Goal: Task Accomplishment & Management: Manage account settings

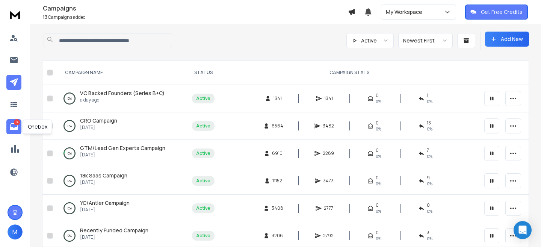
click at [13, 125] on icon at bounding box center [13, 126] width 9 height 9
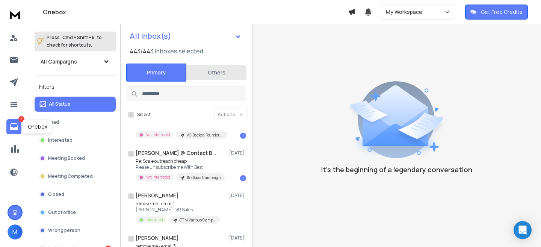
scroll to position [79, 0]
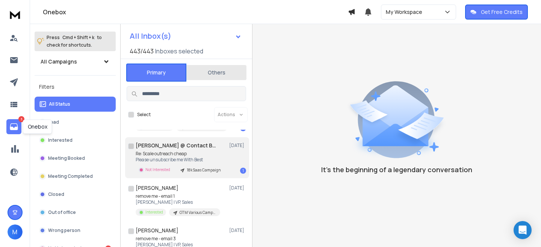
click at [199, 149] on h1 "Abraham Roy M @ Contact Boss" at bounding box center [177, 146] width 83 height 8
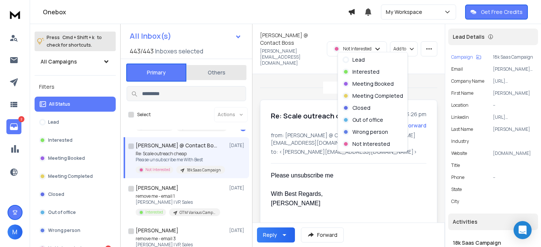
click at [380, 46] on icon at bounding box center [377, 49] width 6 height 6
click at [437, 47] on button "button" at bounding box center [429, 48] width 17 height 15
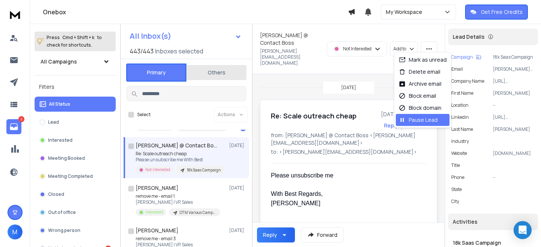
click at [415, 118] on div "Pause Lead" at bounding box center [418, 120] width 39 height 8
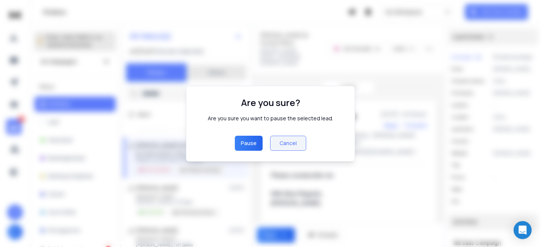
click at [243, 148] on button "Pause" at bounding box center [249, 143] width 28 height 15
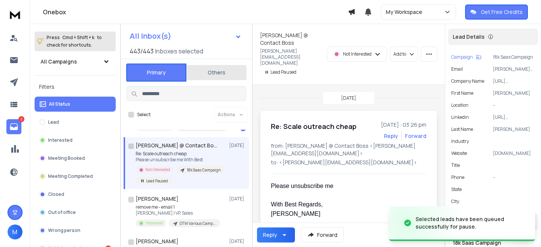
scroll to position [33, 0]
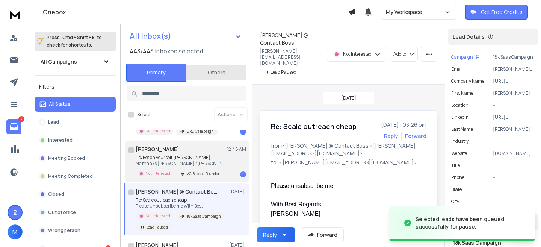
click at [175, 148] on div "Jules Veyrat 12:48 AM" at bounding box center [191, 149] width 110 height 8
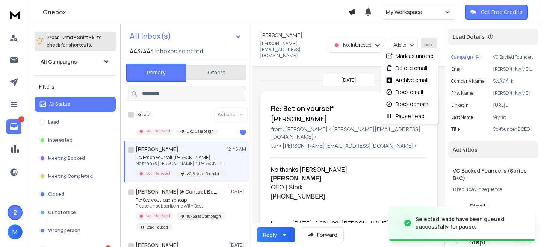
click at [429, 44] on icon "button" at bounding box center [429, 44] width 6 height 1
click at [401, 116] on div "Pause Lead" at bounding box center [405, 116] width 39 height 8
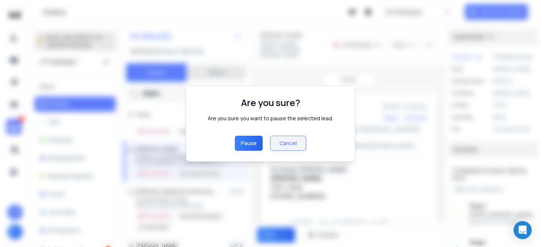
click at [253, 144] on button "Pause" at bounding box center [249, 143] width 28 height 15
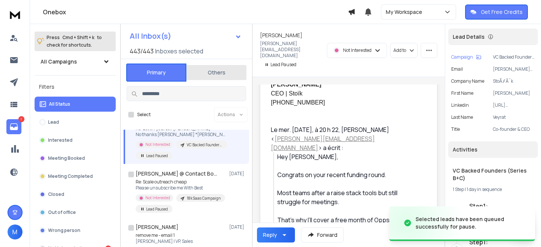
scroll to position [62, 0]
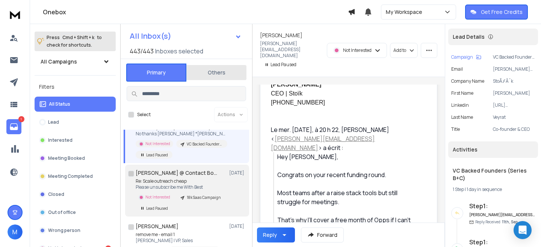
click at [197, 184] on p "Please unsubscribe me With Best" at bounding box center [181, 187] width 90 height 6
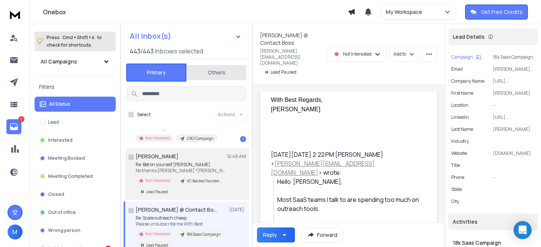
scroll to position [22, 0]
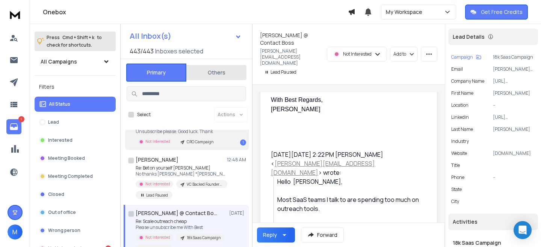
click at [198, 134] on p "Unsubscribe please. Good luck. Thank" at bounding box center [177, 131] width 82 height 6
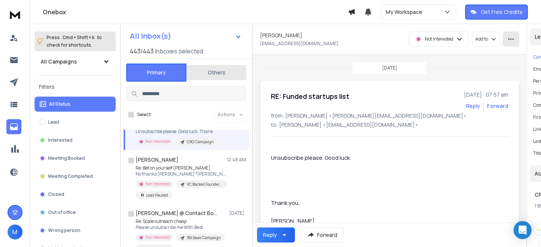
click at [513, 42] on icon "button" at bounding box center [510, 39] width 7 height 7
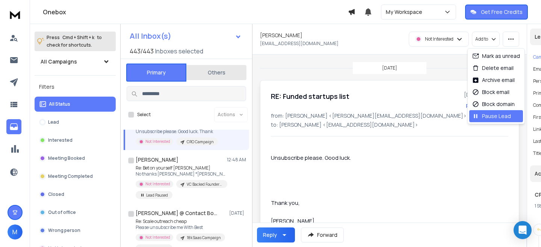
click at [495, 114] on div "Pause Lead" at bounding box center [491, 116] width 39 height 8
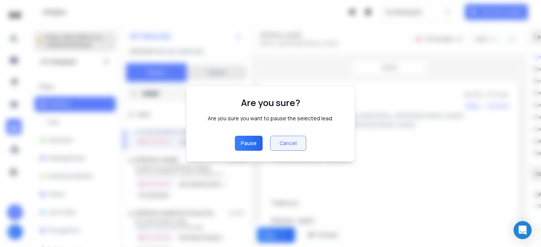
click at [251, 143] on button "Pause" at bounding box center [249, 143] width 28 height 15
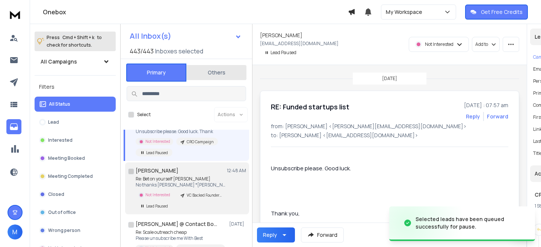
scroll to position [0, 0]
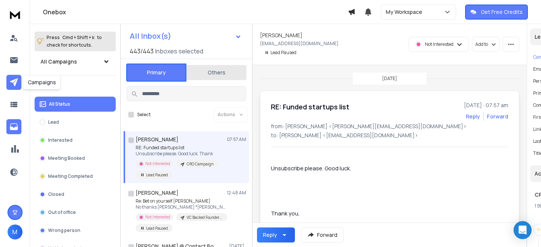
click at [13, 78] on icon at bounding box center [13, 82] width 9 height 9
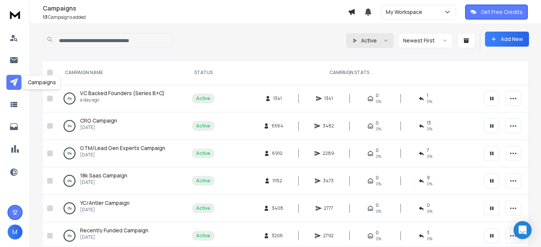
click at [382, 41] on div "Active" at bounding box center [370, 41] width 38 height 8
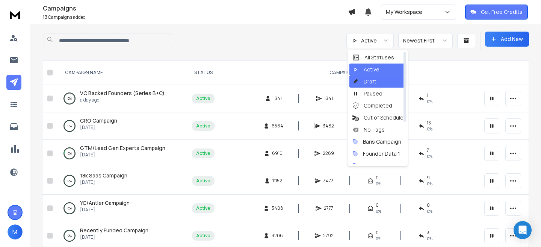
click at [368, 84] on div "Draft" at bounding box center [364, 82] width 24 height 8
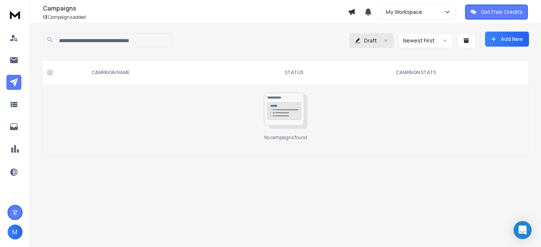
click at [377, 47] on button "Draft" at bounding box center [371, 40] width 44 height 15
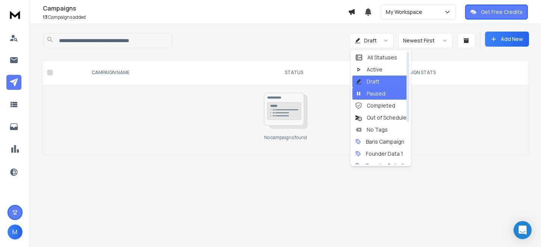
click at [372, 98] on div "Paused" at bounding box center [380, 93] width 57 height 12
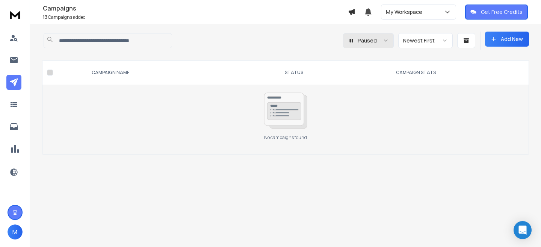
click at [379, 36] on button "Paused" at bounding box center [368, 40] width 51 height 15
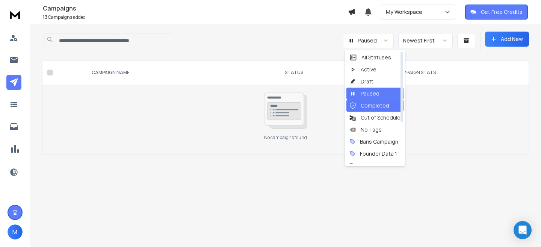
click at [372, 108] on div "Completed" at bounding box center [369, 106] width 40 height 8
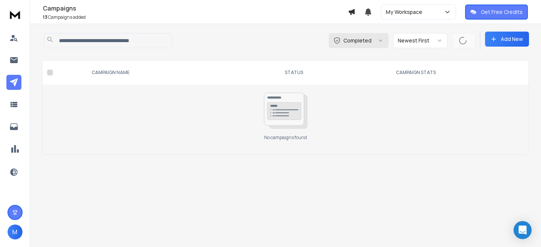
click at [367, 43] on p "Completed" at bounding box center [357, 41] width 28 height 8
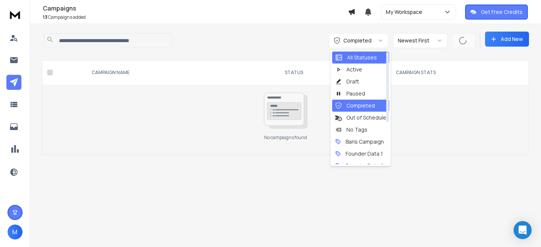
click at [363, 59] on div "All Statuses" at bounding box center [356, 58] width 42 height 8
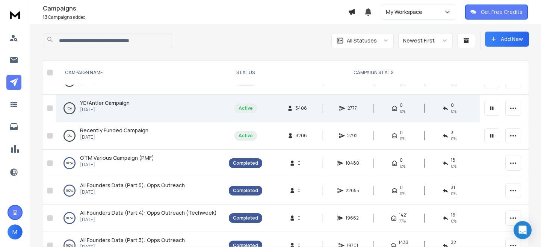
scroll to position [201, 0]
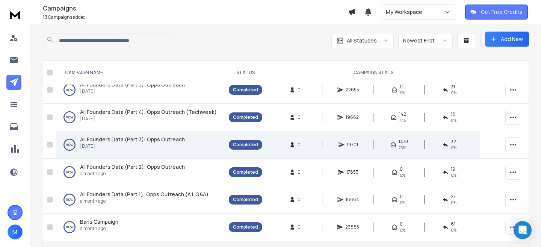
click at [166, 142] on span "All Founders Data (Part 3): Opps Outreach" at bounding box center [132, 139] width 105 height 7
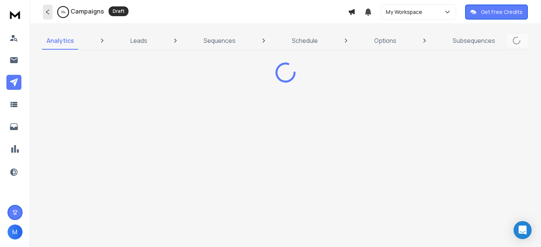
click at [49, 14] on icon at bounding box center [47, 12] width 7 height 7
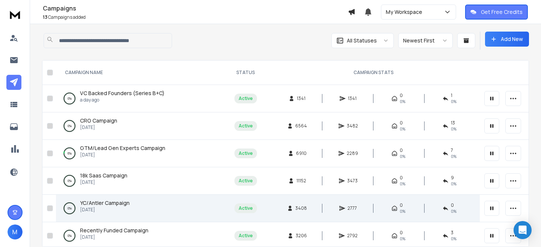
scroll to position [201, 0]
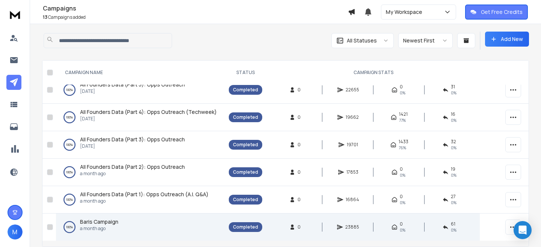
click at [112, 226] on p "a month ago" at bounding box center [99, 228] width 38 height 6
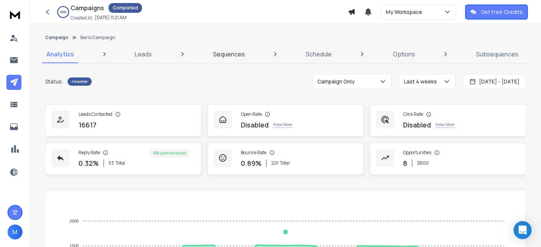
click at [230, 60] on link "Sequences" at bounding box center [228, 54] width 41 height 18
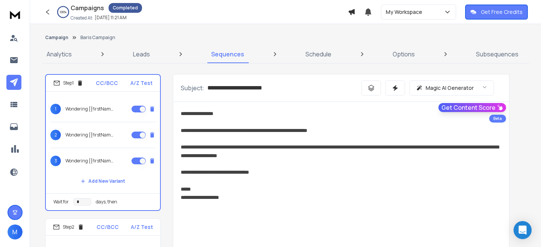
click at [110, 137] on p "Wondering {{firstName}}," at bounding box center [89, 135] width 48 height 6
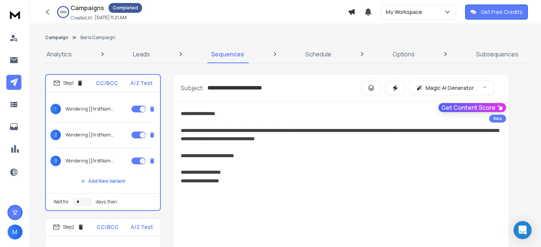
click at [101, 160] on p "Wondering {{firstName}}," at bounding box center [89, 161] width 48 height 6
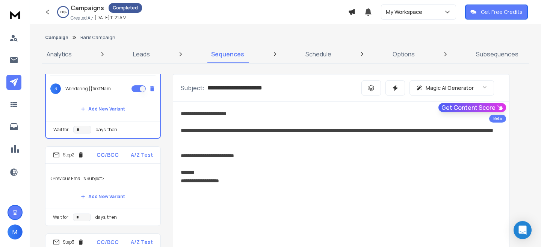
scroll to position [94, 0]
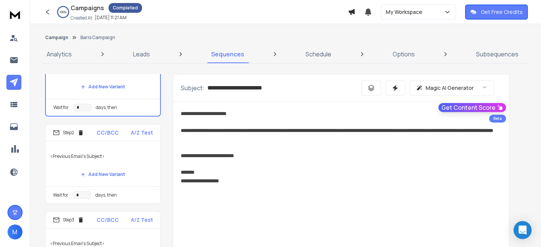
click at [118, 145] on div "<Previous Email's Subject> Add New Variant" at bounding box center [102, 163] width 115 height 45
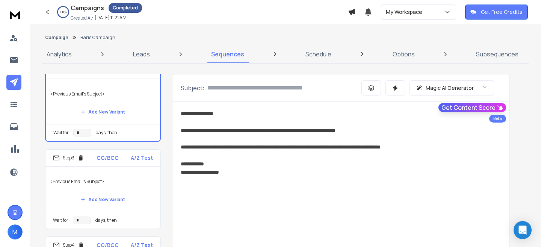
scroll to position [159, 0]
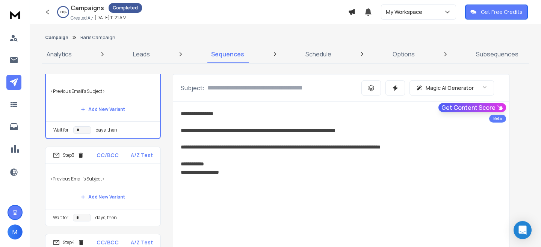
click at [123, 174] on p "<Previous Email's Subject>" at bounding box center [103, 178] width 106 height 21
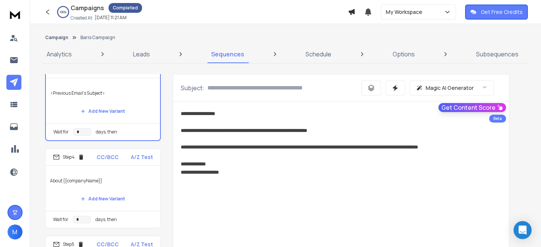
scroll to position [249, 0]
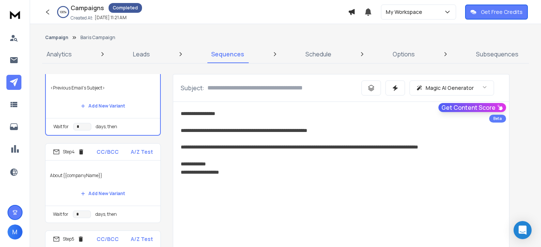
click at [130, 178] on p "About {{companyName}}" at bounding box center [103, 175] width 106 height 21
type input "**********"
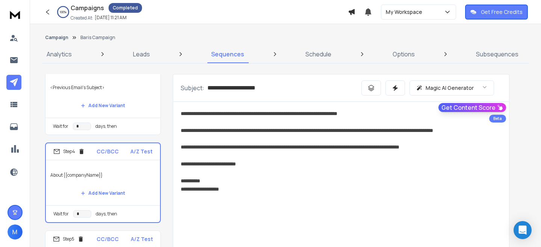
scroll to position [296, 0]
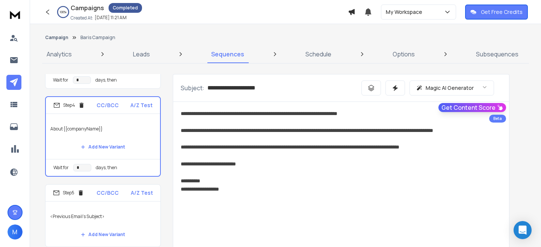
click at [131, 211] on p "<Previous Email's Subject>" at bounding box center [103, 216] width 106 height 21
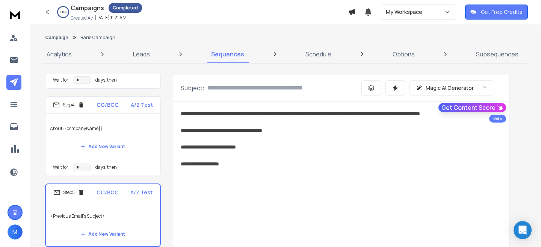
scroll to position [0, 0]
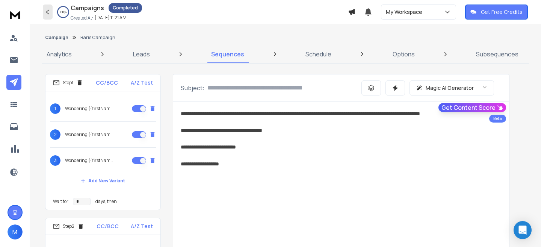
click at [50, 11] on icon at bounding box center [47, 12] width 7 height 7
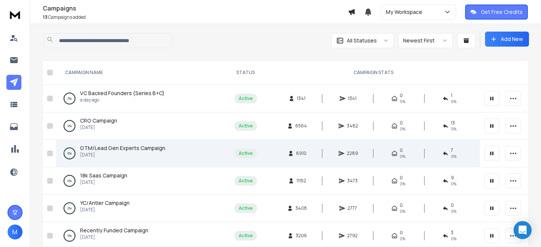
scroll to position [201, 0]
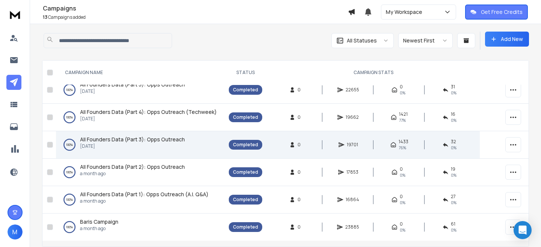
click at [143, 143] on p "22 days ago" at bounding box center [132, 146] width 105 height 6
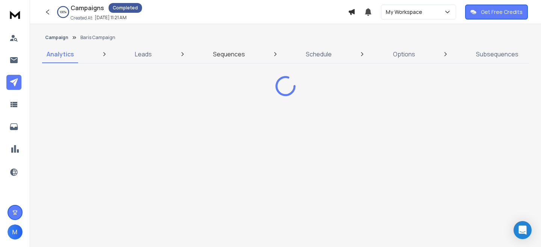
click at [230, 56] on p "Sequences" at bounding box center [229, 54] width 32 height 9
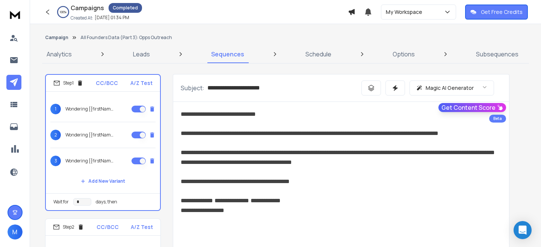
click at [105, 138] on div "2 Wondering {{firstName}}" at bounding box center [81, 135] width 63 height 11
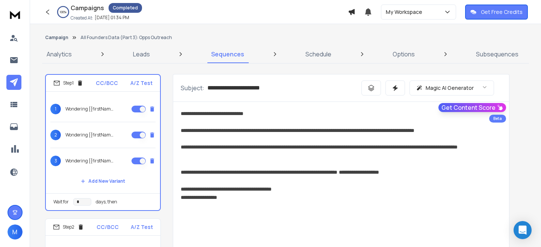
click at [104, 156] on div "3 Wondering {{firstName}}" at bounding box center [81, 160] width 63 height 11
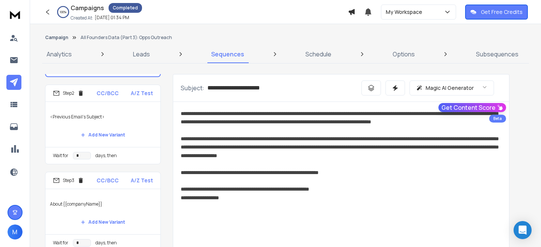
scroll to position [133, 0]
click at [105, 122] on p "<Previous Email's Subject>" at bounding box center [103, 117] width 106 height 21
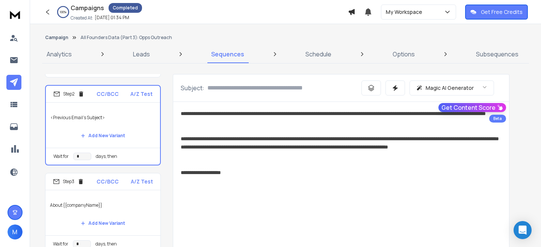
scroll to position [179, 0]
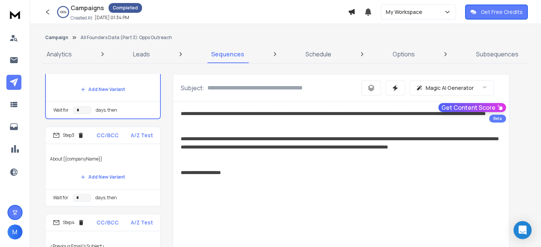
click at [116, 161] on p "About {{companyName}}" at bounding box center [103, 158] width 106 height 21
type input "**********"
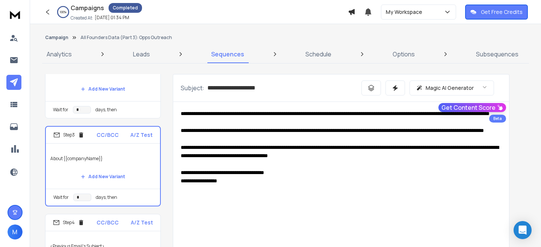
scroll to position [208, 0]
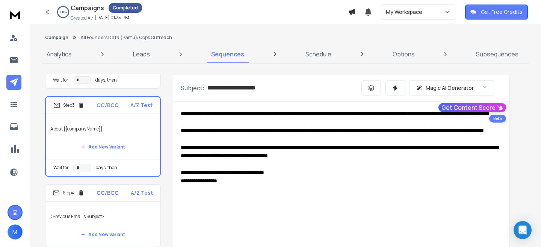
click at [128, 218] on p "<Previous Email's Subject>" at bounding box center [103, 216] width 106 height 21
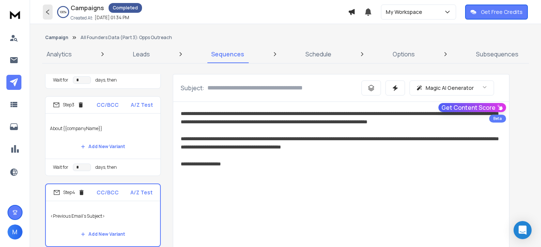
click at [47, 12] on icon at bounding box center [47, 11] width 3 height 5
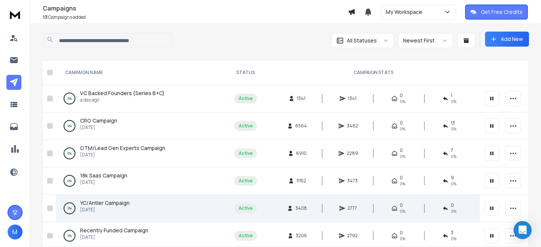
scroll to position [201, 0]
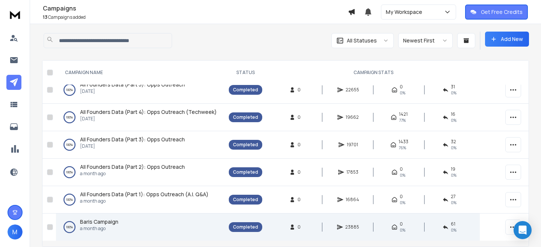
click at [109, 220] on span "Baris Campaign" at bounding box center [99, 221] width 38 height 7
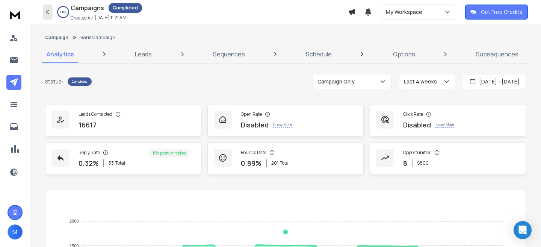
click at [52, 12] on button at bounding box center [48, 12] width 10 height 15
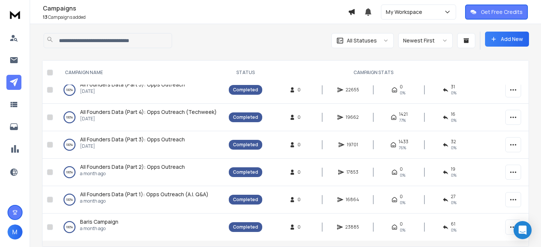
scroll to position [2, 0]
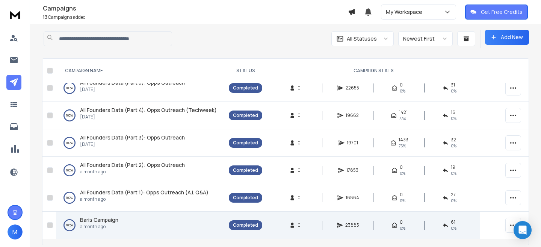
click at [508, 223] on button "button" at bounding box center [513, 224] width 16 height 15
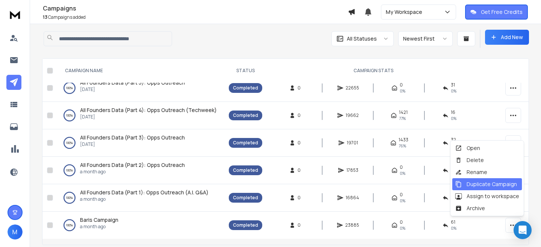
click at [485, 185] on div "Duplicate Campaign" at bounding box center [486, 184] width 62 height 8
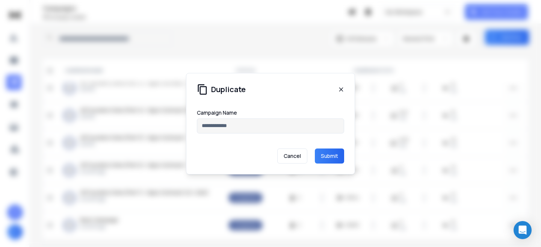
click at [270, 124] on input "text" at bounding box center [270, 125] width 147 height 15
type input "**********"
click at [330, 156] on button "Submit" at bounding box center [329, 155] width 29 height 15
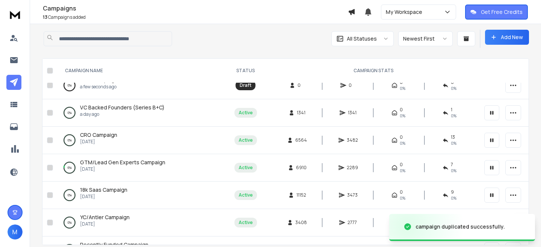
scroll to position [0, 0]
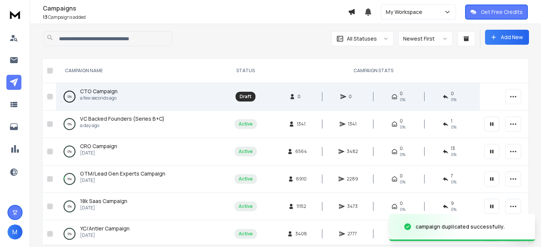
click at [113, 92] on span "CTO Campaign" at bounding box center [99, 90] width 38 height 7
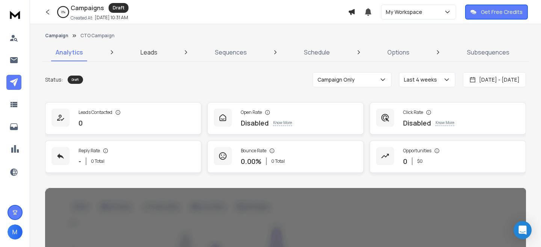
click at [152, 54] on p "Leads" at bounding box center [148, 52] width 17 height 9
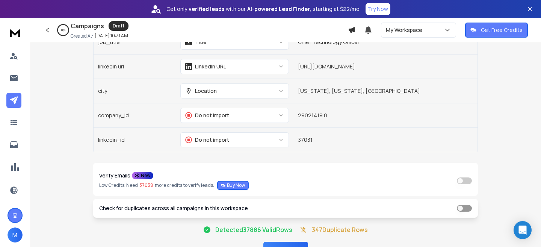
scroll to position [342, 0]
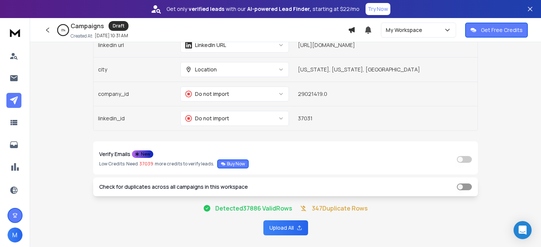
click at [279, 228] on button "Upload All" at bounding box center [285, 227] width 45 height 15
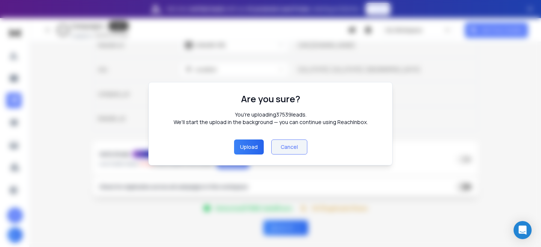
click at [253, 145] on button "Upload" at bounding box center [249, 146] width 30 height 15
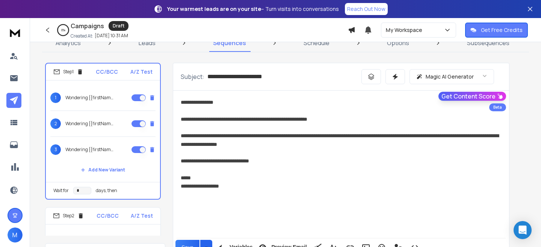
scroll to position [30, 0]
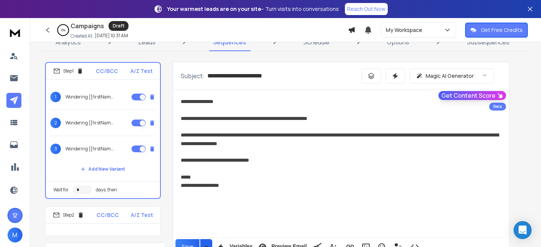
click at [529, 8] on icon at bounding box center [530, 9] width 5 height 5
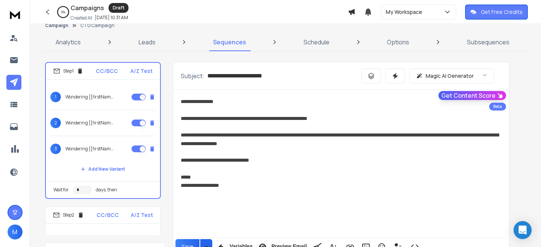
click at [111, 124] on p "Wondering {{firstName}}," at bounding box center [89, 123] width 48 height 6
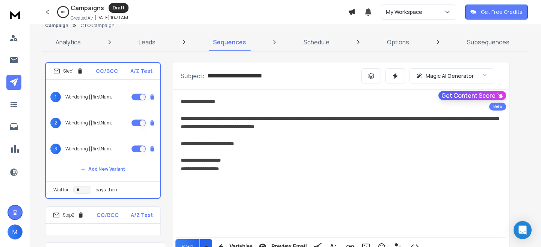
click at [100, 143] on div "3 Wondering {{firstName}}," at bounding box center [102, 149] width 105 height 26
click at [101, 99] on p "Wondering {{firstName}}," at bounding box center [89, 97] width 48 height 6
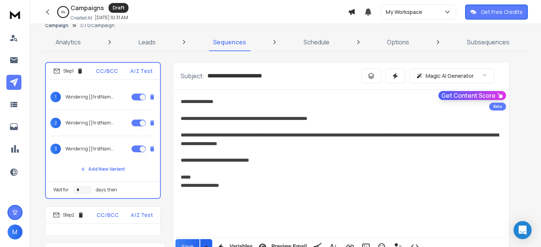
click at [92, 100] on p "Wondering {{firstName}}," at bounding box center [89, 97] width 48 height 6
click at [95, 118] on div "2 Wondering {{firstName}}," at bounding box center [81, 123] width 63 height 11
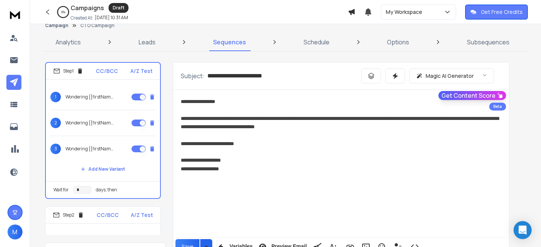
click at [95, 150] on p "Wondering {{firstName}}," at bounding box center [89, 149] width 48 height 6
click at [98, 106] on div "1 Wondering {{firstName}}," at bounding box center [102, 97] width 105 height 26
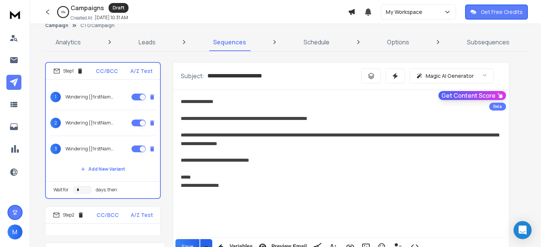
click at [97, 98] on p "Wondering {{firstName}}," at bounding box center [89, 97] width 48 height 6
click at [101, 123] on p "Wondering {{firstName}}," at bounding box center [89, 123] width 48 height 6
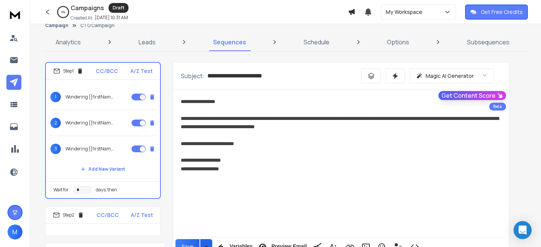
click at [100, 154] on div "3 Wondering {{firstName}}," at bounding box center [102, 149] width 105 height 26
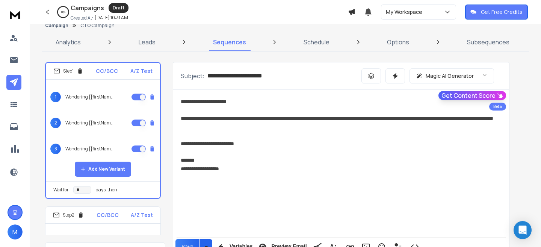
click at [99, 171] on button "Add New Variant" at bounding box center [103, 168] width 56 height 15
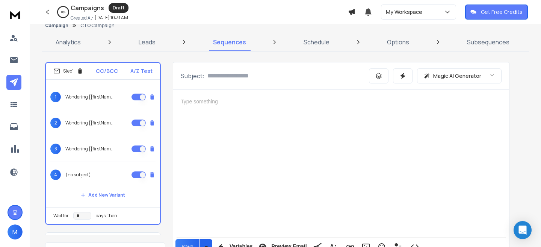
click at [200, 104] on div at bounding box center [341, 101] width 321 height 8
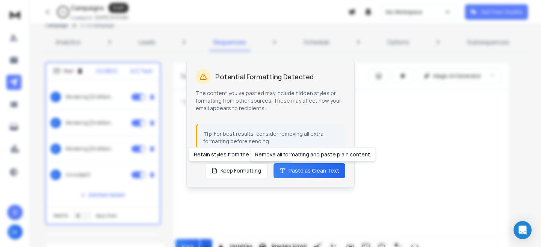
click at [297, 172] on button "Paste as Clean Text" at bounding box center [309, 170] width 72 height 15
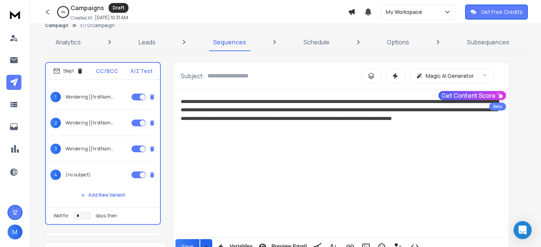
click at [252, 100] on div "**********" at bounding box center [341, 114] width 321 height 34
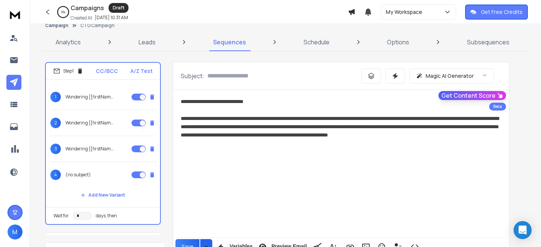
click at [455, 115] on div "**********" at bounding box center [341, 131] width 321 height 34
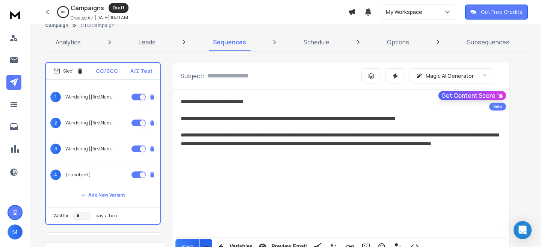
click at [315, 142] on div "**********" at bounding box center [341, 143] width 321 height 25
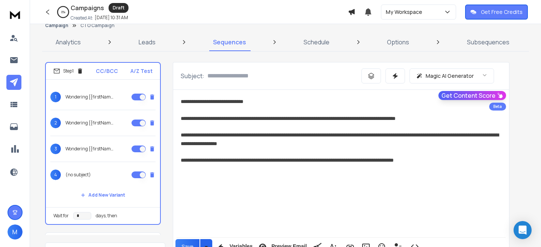
click at [293, 161] on div "**********" at bounding box center [341, 160] width 321 height 8
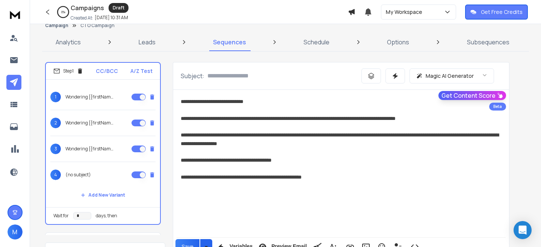
click at [279, 178] on div "**********" at bounding box center [341, 177] width 321 height 8
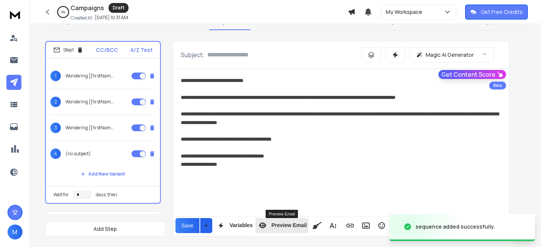
click at [286, 224] on span "Preview Email" at bounding box center [289, 225] width 38 height 6
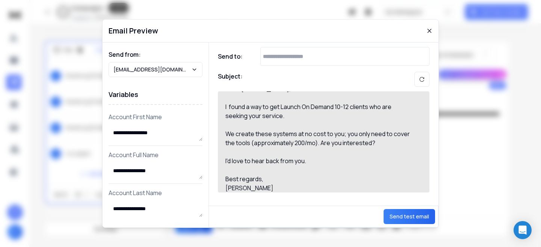
scroll to position [0, 0]
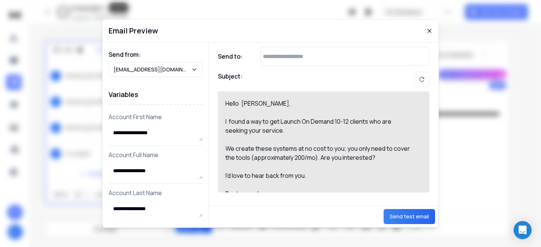
click at [429, 29] on icon at bounding box center [429, 31] width 6 height 6
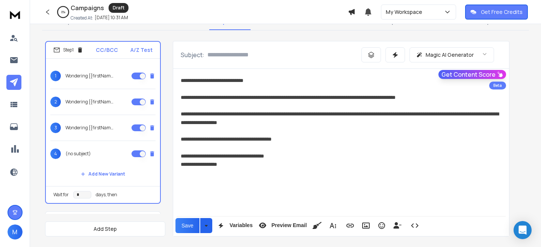
click at [82, 137] on div "3 Wondering {{firstName}}," at bounding box center [102, 128] width 105 height 26
type input "**********"
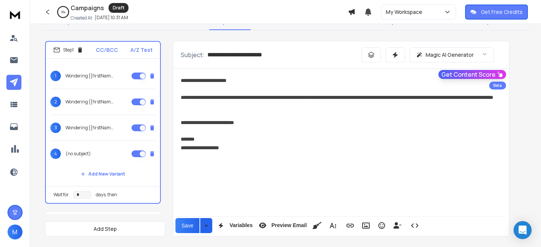
click at [241, 54] on input "**********" at bounding box center [280, 54] width 146 height 9
click at [94, 155] on div "4 (no subject)" at bounding box center [102, 154] width 105 height 26
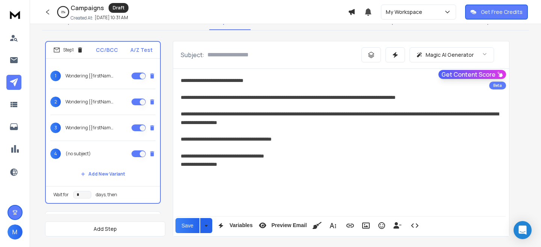
paste input "**********"
type input "**********"
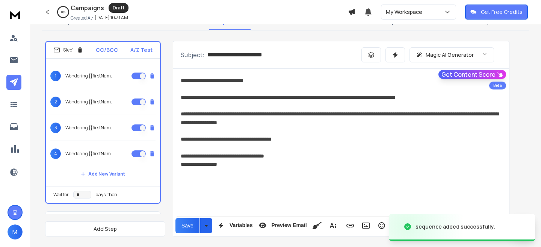
click at [94, 98] on div "2 Wondering {{firstName}}," at bounding box center [81, 102] width 63 height 11
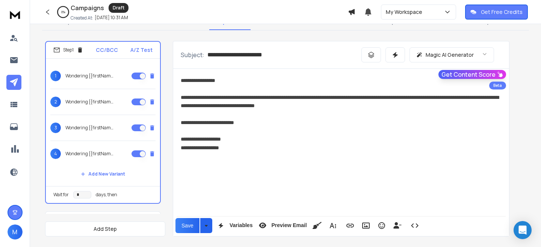
click at [94, 122] on div "3 Wondering {{firstName}}," at bounding box center [102, 128] width 105 height 26
click at [205, 124] on div "**********" at bounding box center [341, 122] width 321 height 8
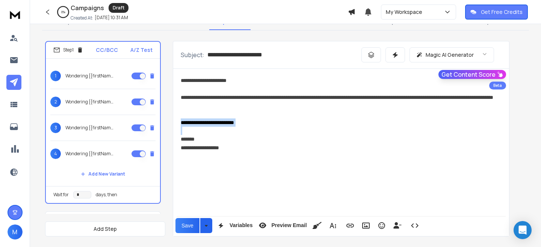
click at [205, 124] on div "**********" at bounding box center [341, 122] width 321 height 8
click at [99, 79] on div "1 Wondering {{firstName}}," at bounding box center [81, 76] width 63 height 11
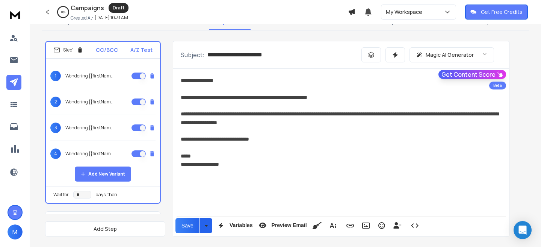
click at [97, 175] on button "Add New Variant" at bounding box center [103, 173] width 56 height 15
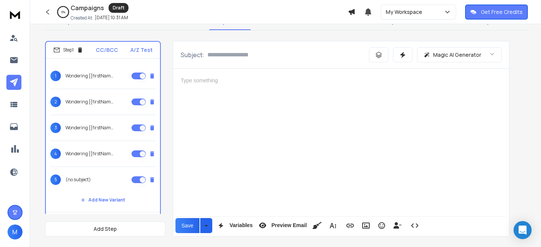
click at [227, 91] on div at bounding box center [341, 142] width 336 height 146
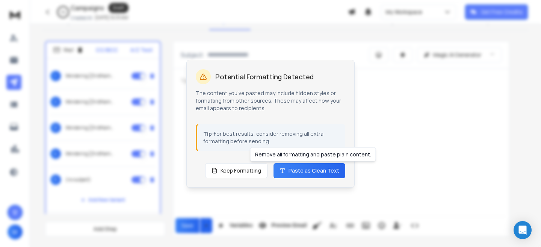
click at [315, 179] on div "Dialog Title Potential Formatting Detected The content you've pasted may includ…" at bounding box center [270, 124] width 168 height 128
click at [315, 170] on button "Paste as Clean Text" at bounding box center [309, 170] width 72 height 15
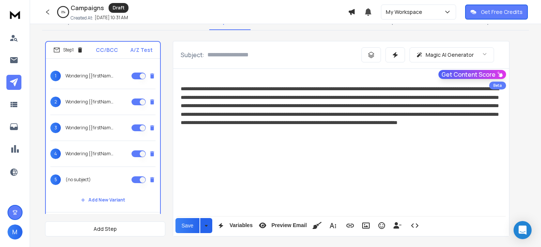
click at [107, 79] on div "1 Wondering {{firstName}}," at bounding box center [81, 76] width 63 height 11
type input "**********"
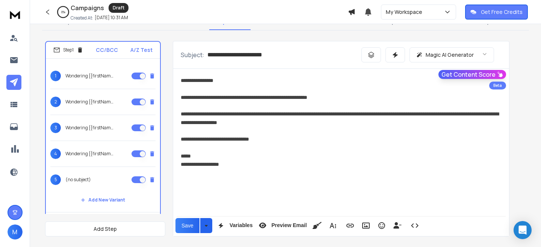
click at [87, 177] on p "(no subject)" at bounding box center [78, 179] width 26 height 6
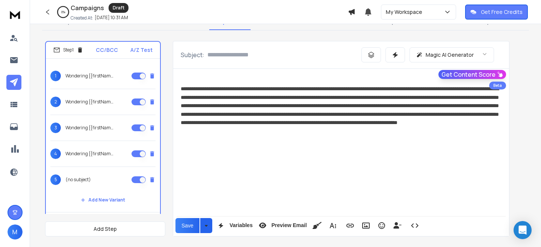
click at [484, 97] on div "**********" at bounding box center [341, 109] width 321 height 50
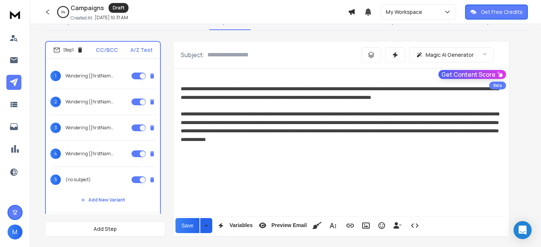
click at [180, 140] on div "**********" at bounding box center [341, 142] width 336 height 146
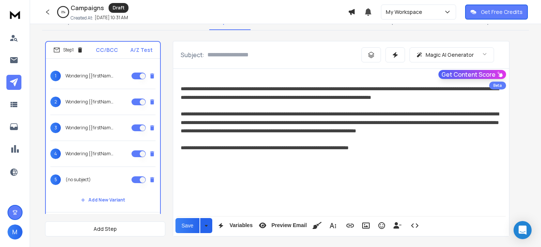
click at [334, 148] on div "**********" at bounding box center [341, 147] width 321 height 8
click at [327, 131] on div "**********" at bounding box center [341, 122] width 321 height 25
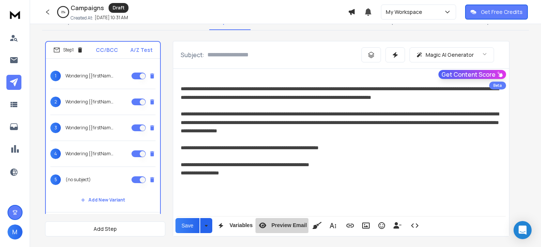
click at [278, 225] on span "Preview Email" at bounding box center [289, 225] width 38 height 6
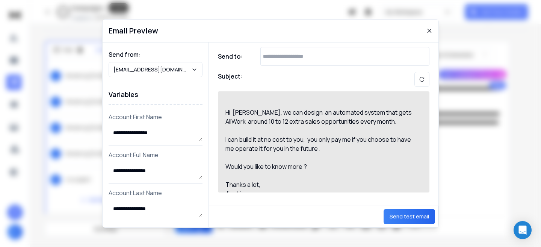
click at [426, 30] on div "Email Preview" at bounding box center [271, 31] width 336 height 23
click at [428, 30] on icon at bounding box center [429, 31] width 6 height 6
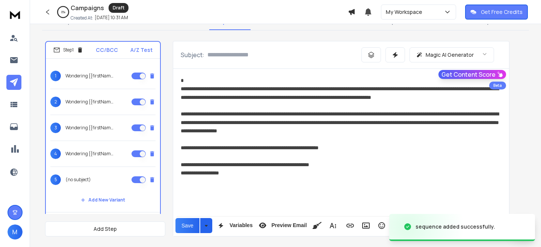
click at [101, 154] on p "Wondering {{firstName}}," at bounding box center [89, 154] width 48 height 6
type input "**********"
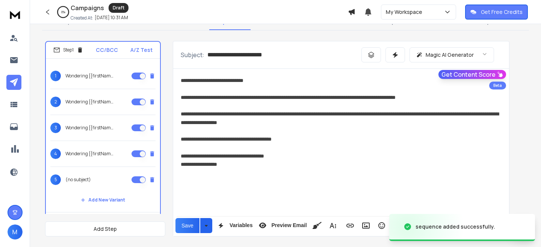
click at [225, 56] on input "**********" at bounding box center [280, 54] width 146 height 9
click at [86, 176] on div "5 (no subject)" at bounding box center [70, 179] width 41 height 11
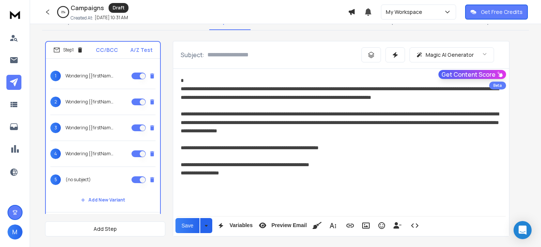
click at [187, 83] on div "*" at bounding box center [341, 80] width 321 height 8
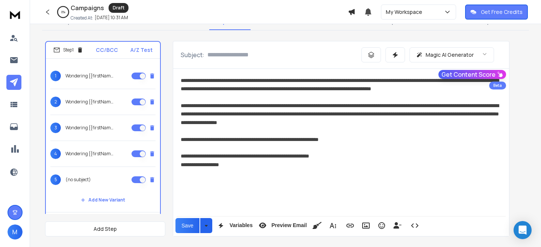
click at [222, 52] on input at bounding box center [280, 54] width 146 height 9
paste input "**********"
type input "**********"
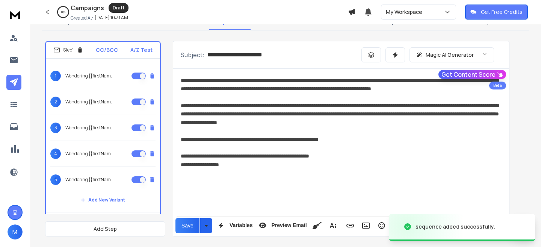
click at [93, 162] on div "4 Wondering {{firstName}}," at bounding box center [102, 154] width 105 height 26
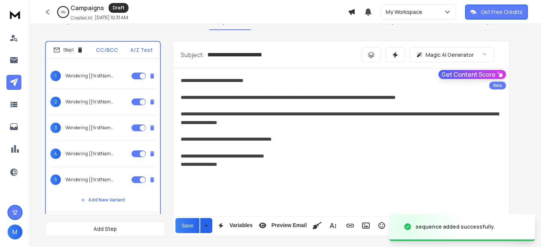
click at [91, 175] on div "5 Wondering {{firstName}}," at bounding box center [81, 179] width 63 height 11
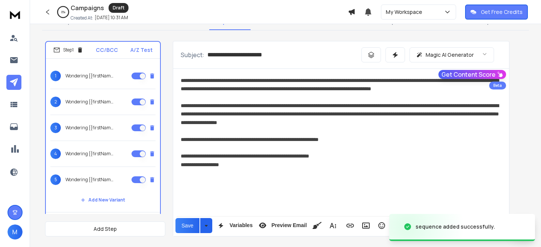
click at [97, 121] on div "3 Wondering {{firstName}}," at bounding box center [102, 128] width 105 height 26
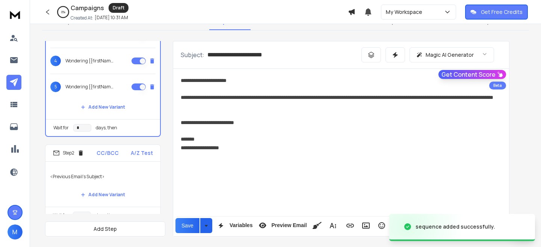
scroll to position [94, 0]
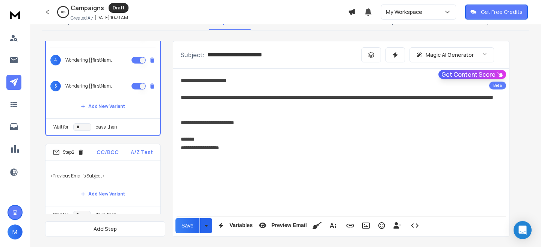
click at [116, 175] on p "<Previous Email's Subject>" at bounding box center [103, 175] width 106 height 21
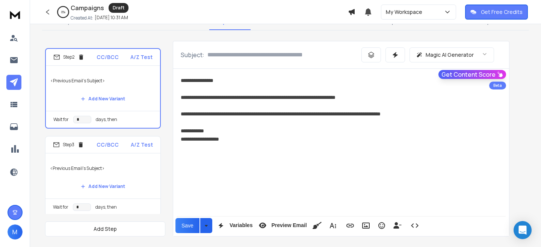
scroll to position [189, 0]
click at [116, 166] on p "<Previous Email's Subject>" at bounding box center [103, 167] width 106 height 21
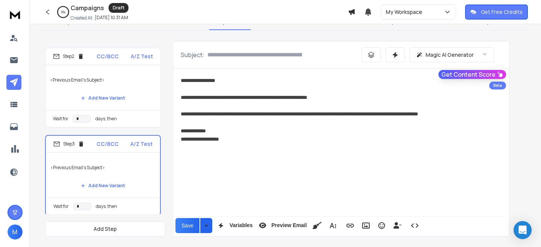
click at [229, 81] on div "**********" at bounding box center [341, 80] width 321 height 8
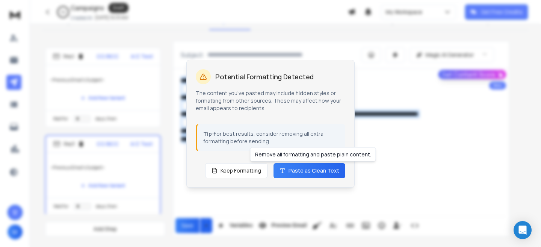
click at [296, 173] on button "Paste as Clean Text" at bounding box center [309, 170] width 72 height 15
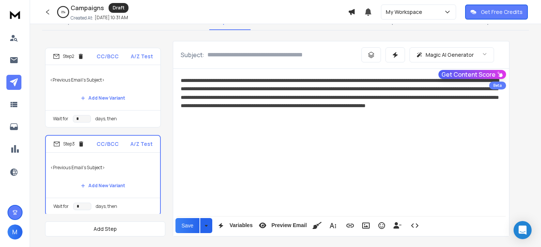
click at [267, 81] on div "**********" at bounding box center [341, 97] width 321 height 42
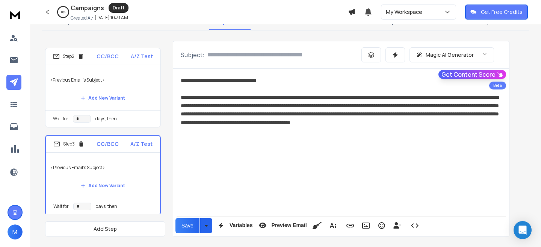
click at [464, 97] on div "**********" at bounding box center [341, 114] width 321 height 42
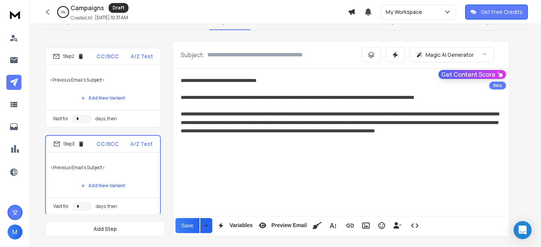
click at [237, 124] on div "**********" at bounding box center [341, 127] width 321 height 34
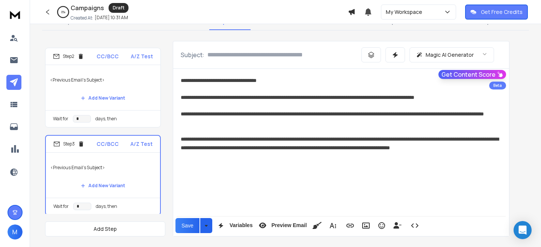
click at [373, 146] on div "**********" at bounding box center [341, 147] width 321 height 25
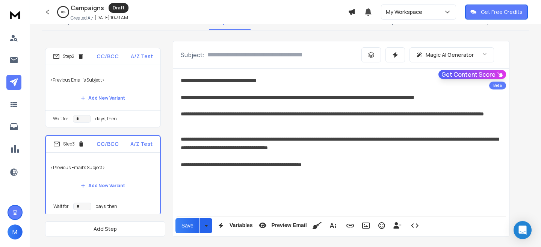
click at [279, 164] on div "**********" at bounding box center [341, 164] width 321 height 8
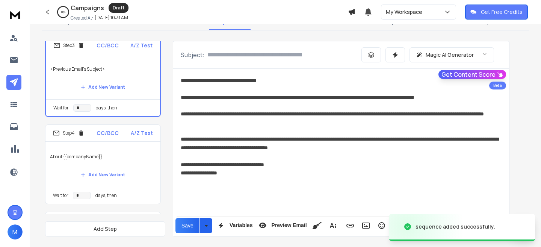
scroll to position [316, 0]
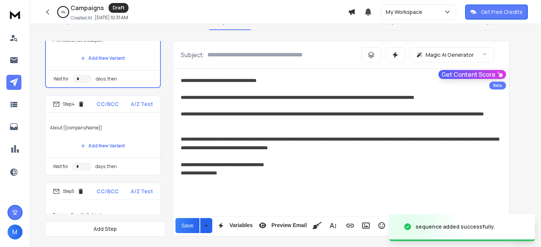
click at [130, 129] on p "About {{companyName}}" at bounding box center [103, 127] width 106 height 21
type input "**********"
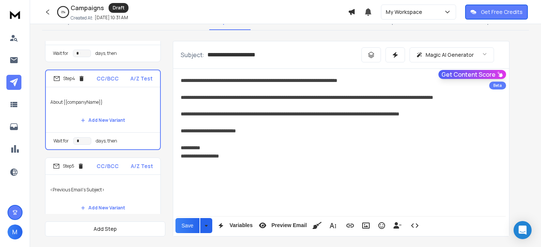
scroll to position [347, 0]
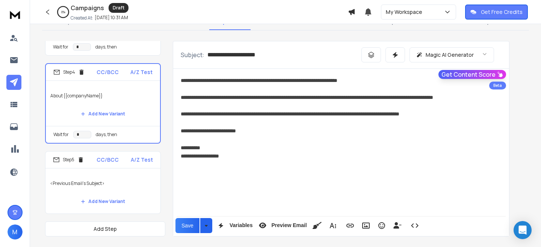
click at [397, 115] on div "**********" at bounding box center [341, 114] width 321 height 8
click at [397, 114] on div "**********" at bounding box center [341, 114] width 321 height 8
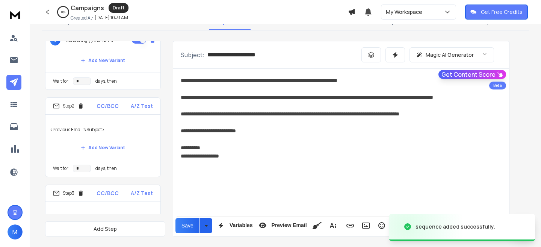
scroll to position [120, 0]
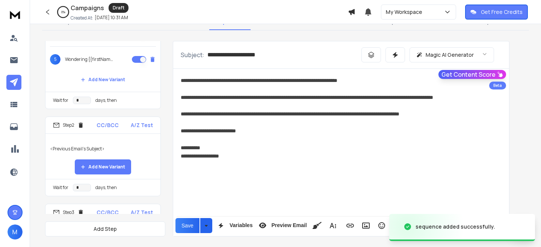
click at [124, 162] on button "Add New Variant" at bounding box center [103, 166] width 56 height 15
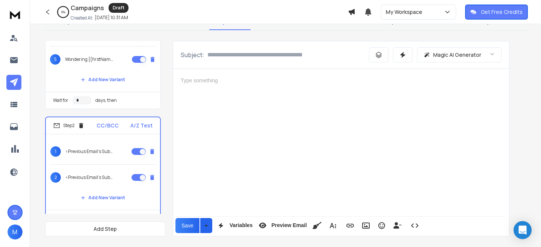
click at [149, 174] on icon at bounding box center [152, 177] width 7 height 7
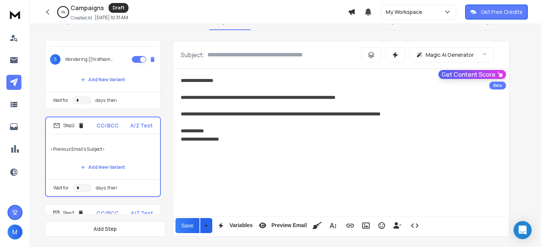
click at [130, 155] on p "<Previous Email's Subject>" at bounding box center [102, 149] width 105 height 21
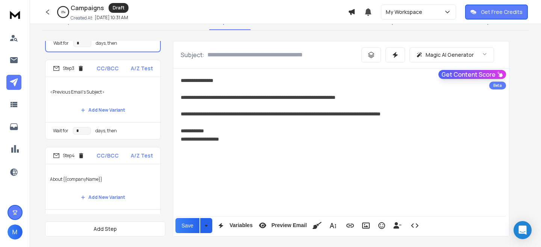
scroll to position [266, 0]
click at [128, 178] on p "About {{companyName}}" at bounding box center [103, 177] width 106 height 21
type input "**********"
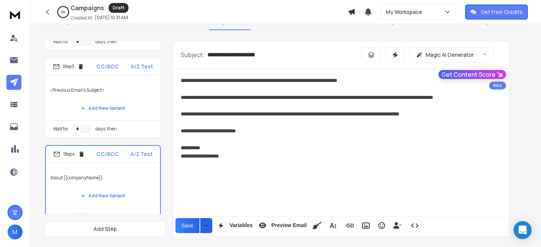
click at [488, 97] on div "**********" at bounding box center [341, 97] width 321 height 8
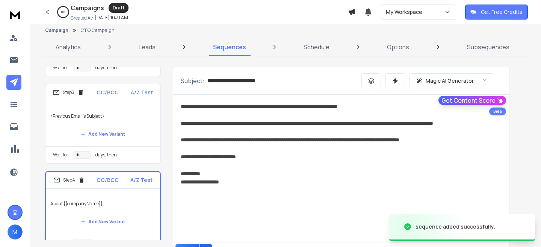
scroll to position [10, 0]
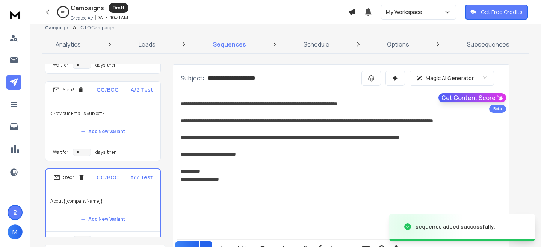
click at [121, 119] on p "<Previous Email's Subject>" at bounding box center [103, 113] width 106 height 21
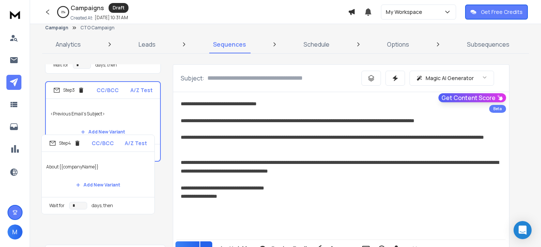
scroll to position [11, 0]
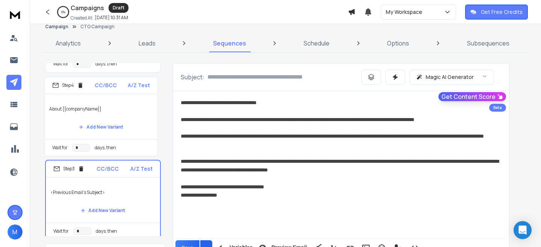
drag, startPoint x: 128, startPoint y: 207, endPoint x: 126, endPoint y: 111, distance: 96.2
click at [126, 111] on ul "Step 1 CC/BCC A/Z Test 1 Wondering {{firstName}}, 2 Wondering {{firstName}}, 3 …" at bounding box center [103, 58] width 116 height 520
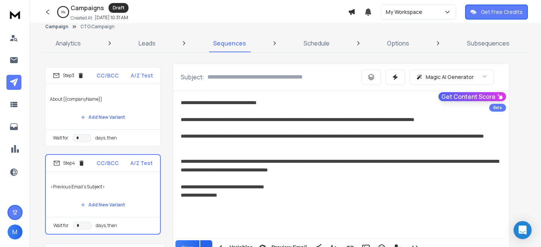
scroll to position [347, 0]
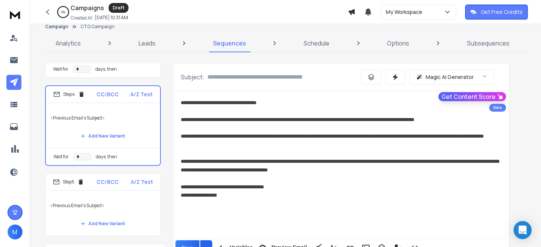
click at [129, 207] on p "<Previous Email's Subject>" at bounding box center [103, 205] width 106 height 21
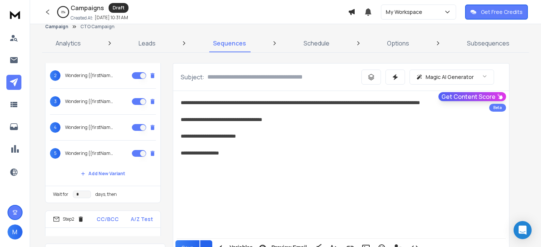
scroll to position [0, 0]
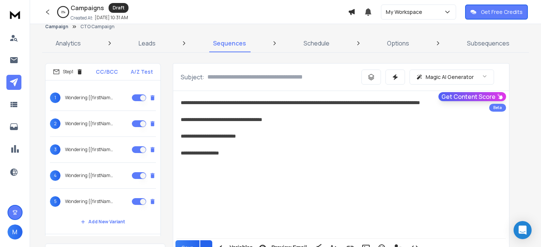
click at [104, 99] on p "Wondering {{firstName}}," at bounding box center [89, 98] width 48 height 6
type input "**********"
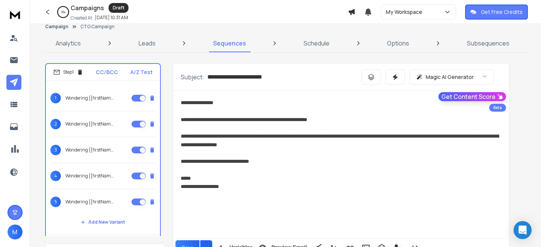
click at [89, 123] on p "Wondering {{firstName}}," at bounding box center [89, 124] width 48 height 6
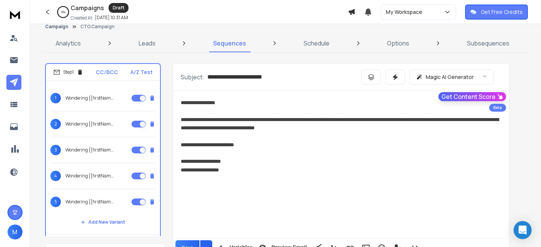
click at [90, 149] on p "Wondering {{firstName}}," at bounding box center [89, 150] width 48 height 6
click at [90, 181] on div "4 Wondering {{firstName}}," at bounding box center [102, 176] width 105 height 26
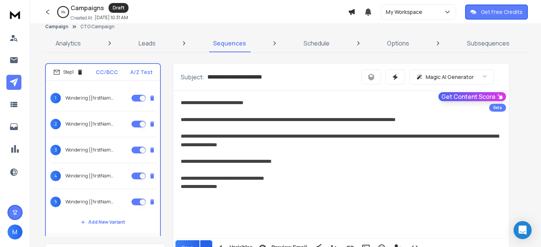
click at [91, 208] on div "5 Wondering {{firstName}}," at bounding box center [102, 202] width 105 height 26
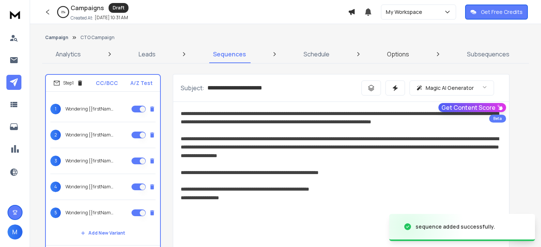
click at [392, 56] on p "Options" at bounding box center [398, 54] width 22 height 9
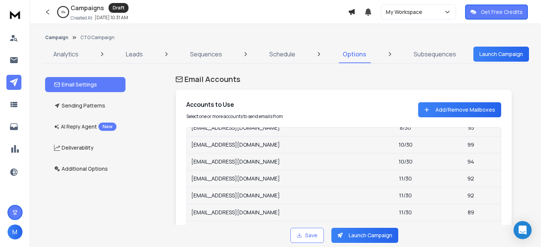
click at [438, 110] on button "Add/Remove Mailboxes" at bounding box center [459, 109] width 83 height 15
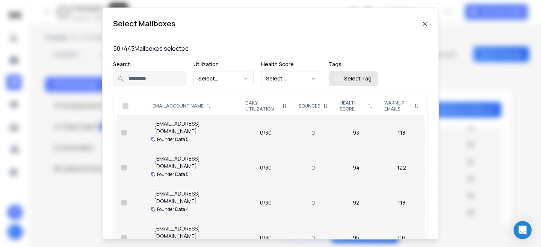
click at [341, 80] on icon "button" at bounding box center [338, 78] width 6 height 6
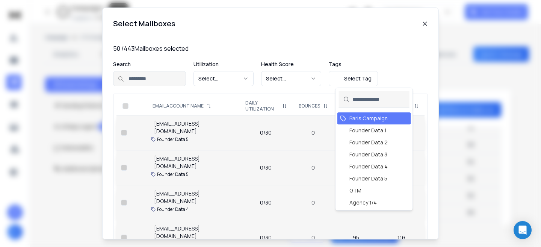
click at [368, 115] on span "Baris Campaign" at bounding box center [368, 119] width 38 height 8
click at [125, 109] on th at bounding box center [131, 106] width 30 height 18
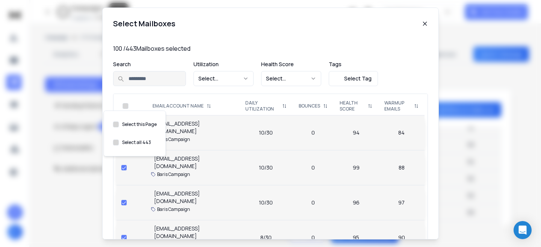
click at [126, 105] on button "Select this Page" at bounding box center [125, 106] width 6 height 6
click at [115, 145] on button "Select this Page" at bounding box center [116, 142] width 6 height 6
click at [116, 125] on button "Select this Page" at bounding box center [116, 124] width 6 height 6
click at [123, 106] on button "button" at bounding box center [125, 106] width 6 height 6
click at [113, 125] on button "Select this Page" at bounding box center [116, 124] width 6 height 6
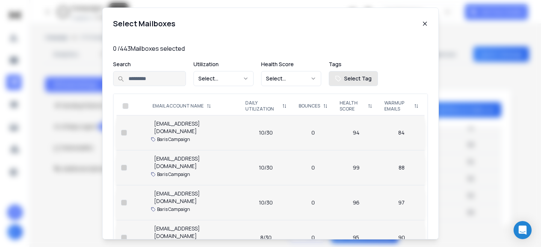
click at [370, 84] on button "Select Tag" at bounding box center [353, 78] width 49 height 15
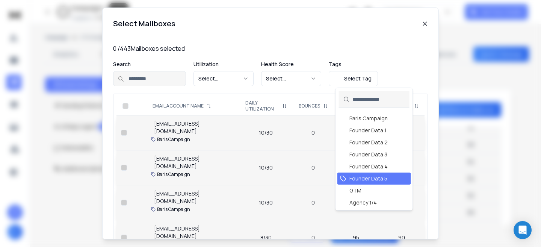
click at [365, 178] on span "Founder Data 5" at bounding box center [368, 179] width 38 height 8
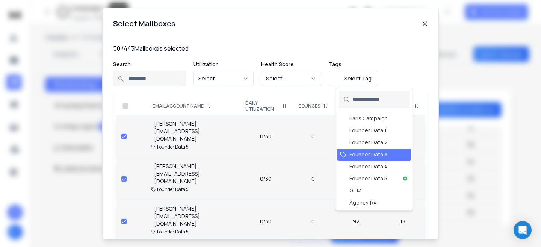
click at [258, 48] on p "50 / 443 Mailboxes selected" at bounding box center [270, 48] width 315 height 9
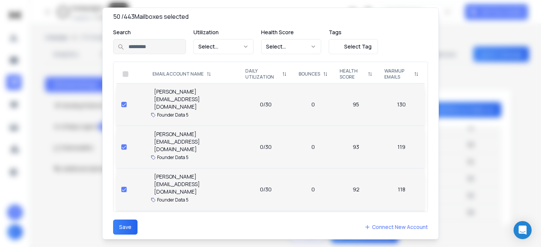
scroll to position [38, 0]
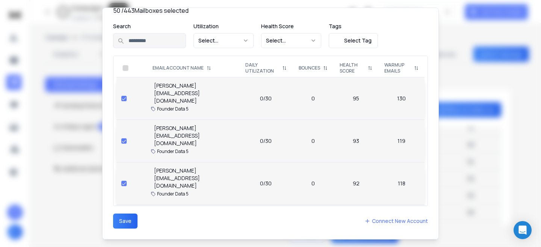
click at [132, 220] on button "Save" at bounding box center [125, 220] width 24 height 15
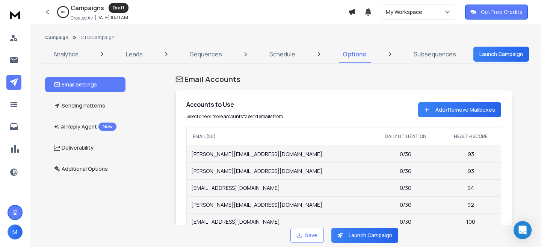
click at [437, 111] on button "Add/Remove Mailboxes" at bounding box center [459, 109] width 83 height 15
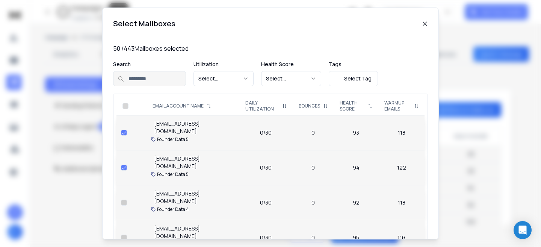
click at [424, 26] on icon at bounding box center [425, 24] width 6 height 6
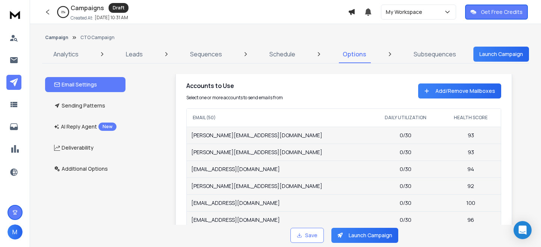
scroll to position [26, 0]
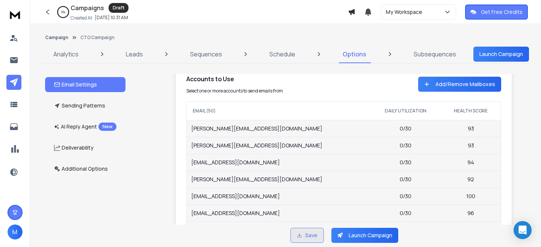
click at [309, 235] on button "Save" at bounding box center [306, 235] width 33 height 15
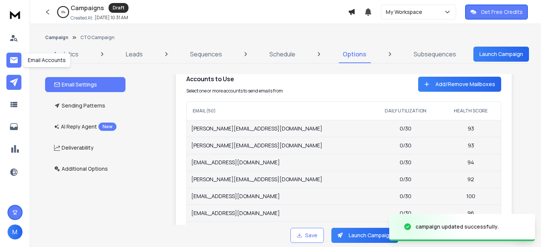
click at [14, 53] on link at bounding box center [13, 60] width 15 height 15
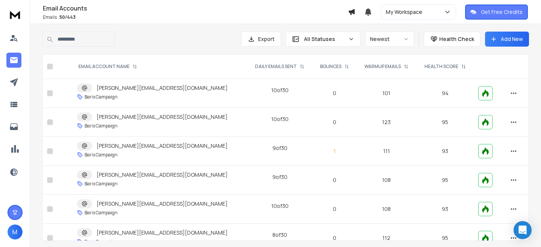
click at [343, 41] on p "All Statuses" at bounding box center [324, 39] width 41 height 8
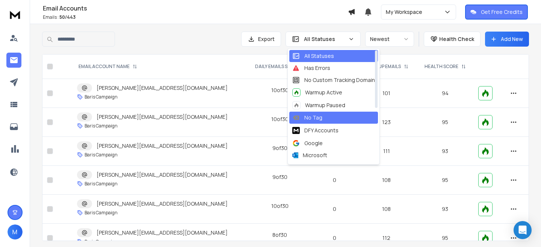
click at [317, 121] on div "No Tag" at bounding box center [333, 118] width 89 height 12
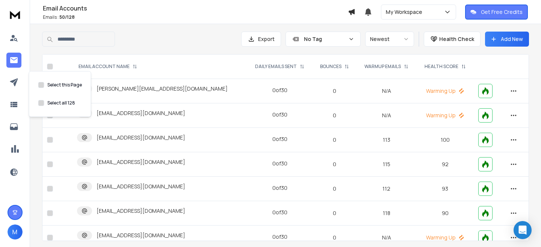
click at [50, 67] on button "Select this Page" at bounding box center [50, 66] width 6 height 6
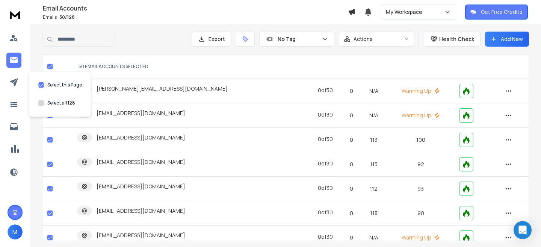
click at [49, 66] on button "Select this Page" at bounding box center [50, 66] width 6 height 6
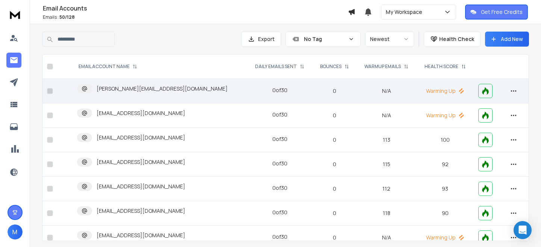
click at [50, 89] on button "button" at bounding box center [50, 91] width 6 height 6
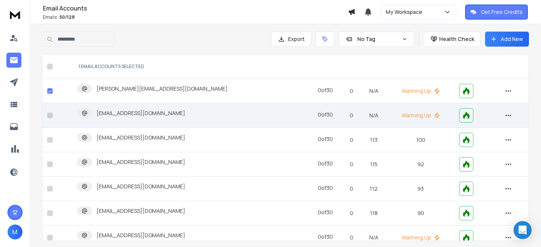
click at [48, 119] on td at bounding box center [57, 115] width 30 height 24
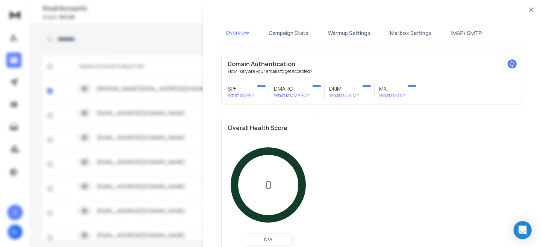
click at [50, 112] on div at bounding box center [270, 123] width 541 height 247
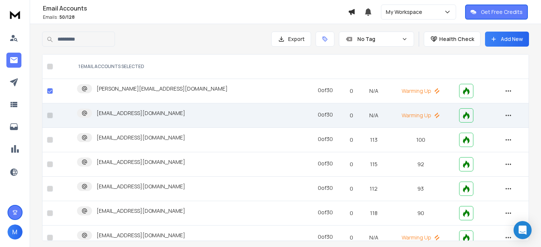
click at [50, 116] on button "button" at bounding box center [50, 115] width 6 height 6
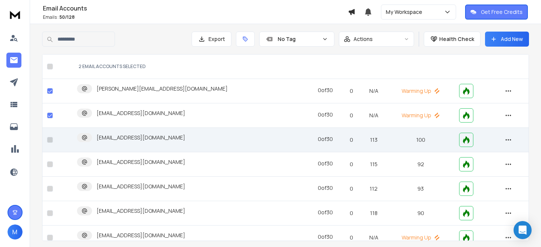
click at [50, 142] on button "button" at bounding box center [50, 140] width 6 height 6
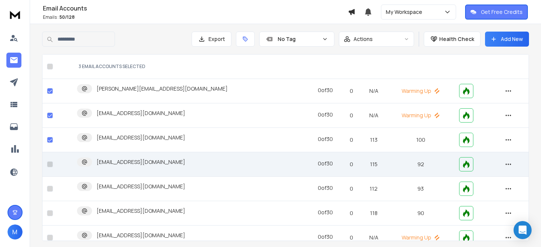
click at [48, 164] on button "button" at bounding box center [50, 164] width 6 height 6
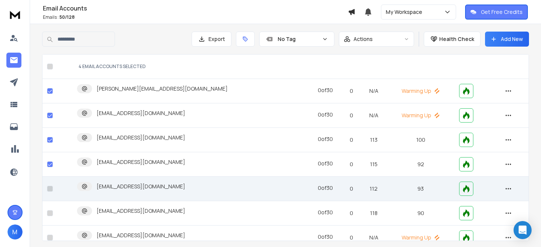
click at [50, 189] on button "button" at bounding box center [50, 189] width 6 height 6
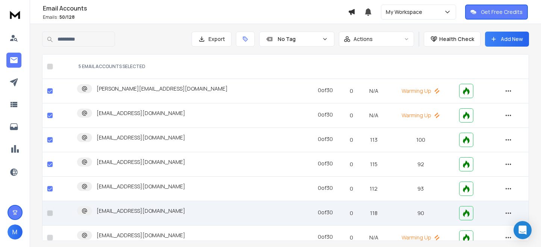
click at [49, 216] on td at bounding box center [57, 213] width 30 height 24
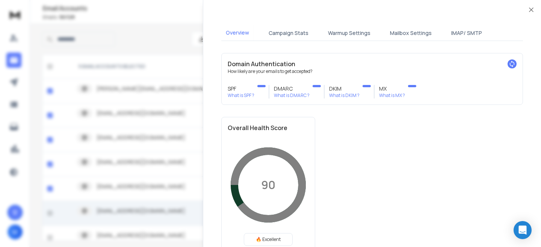
click at [49, 216] on div at bounding box center [270, 123] width 541 height 247
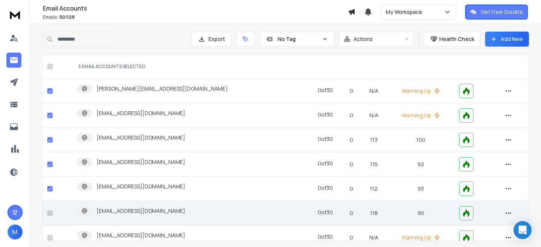
click at [50, 215] on button "button" at bounding box center [50, 213] width 6 height 6
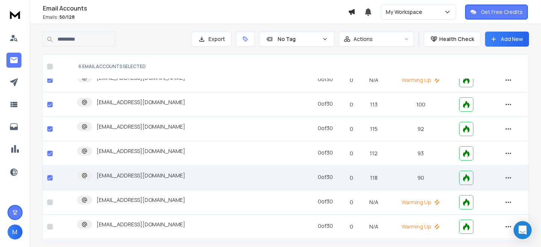
scroll to position [47, 0]
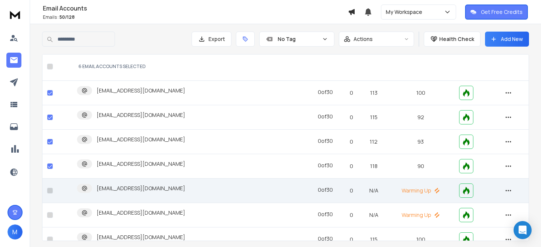
click at [52, 190] on button "button" at bounding box center [50, 190] width 6 height 6
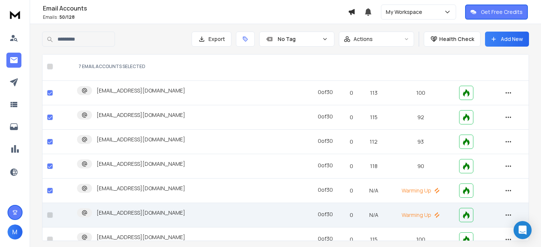
click at [50, 216] on button "button" at bounding box center [50, 215] width 6 height 6
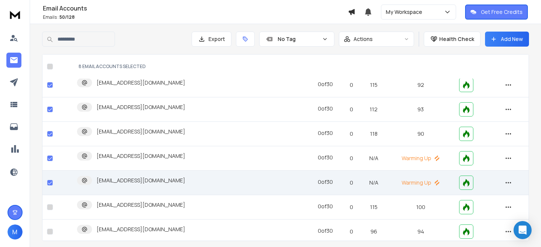
scroll to position [86, 0]
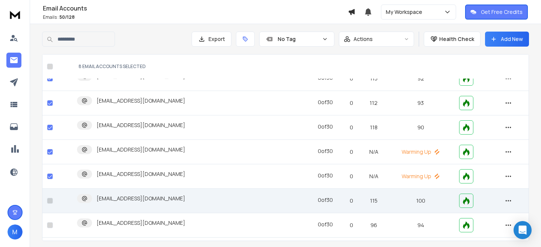
click at [51, 202] on button "button" at bounding box center [50, 201] width 6 height 6
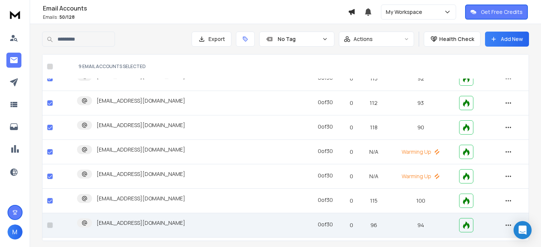
click at [50, 227] on button "button" at bounding box center [50, 225] width 6 height 6
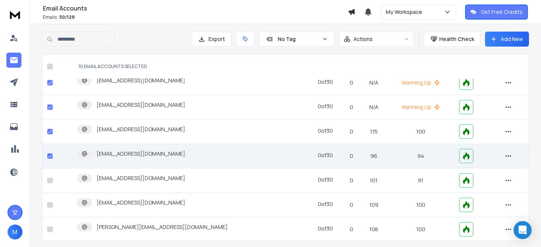
scroll to position [156, 0]
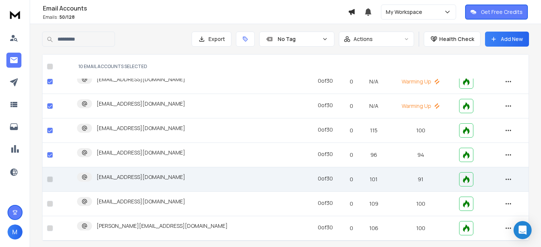
click at [49, 178] on button "button" at bounding box center [50, 179] width 6 height 6
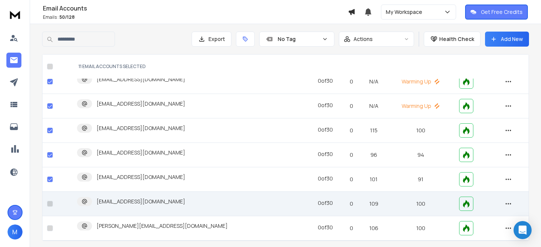
click at [49, 202] on button "button" at bounding box center [50, 204] width 6 height 6
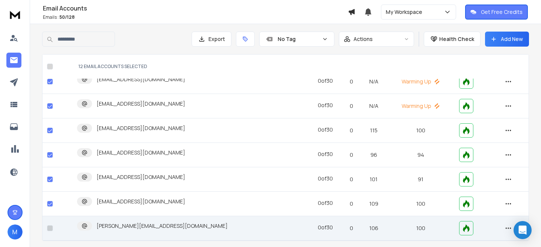
click at [50, 224] on td at bounding box center [57, 228] width 30 height 24
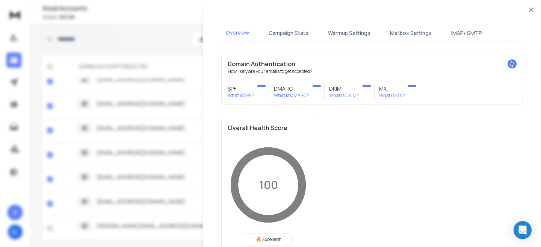
click at [50, 225] on div at bounding box center [270, 123] width 541 height 247
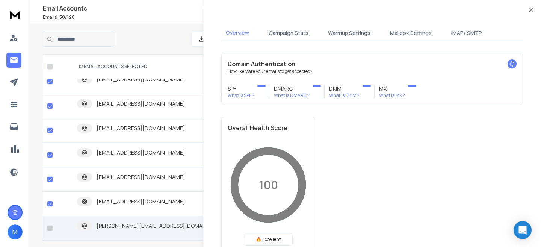
click at [50, 228] on button "button" at bounding box center [50, 228] width 6 height 6
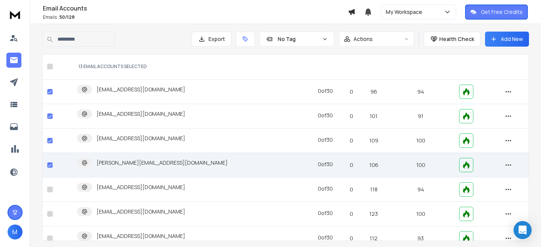
scroll to position [228, 0]
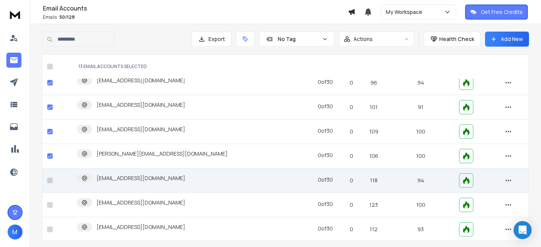
click at [52, 181] on button "button" at bounding box center [50, 180] width 6 height 6
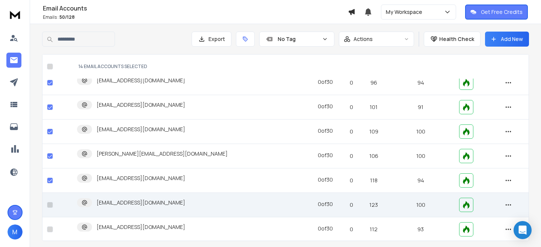
click at [51, 205] on button "button" at bounding box center [50, 205] width 6 height 6
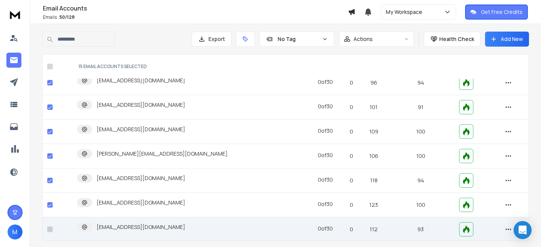
click at [50, 229] on button "button" at bounding box center [50, 229] width 6 height 6
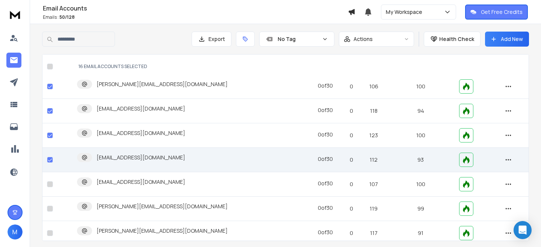
scroll to position [299, 0]
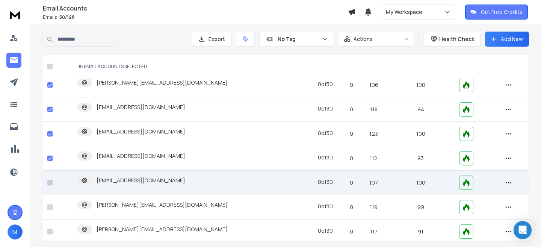
click at [50, 182] on button "button" at bounding box center [50, 183] width 6 height 6
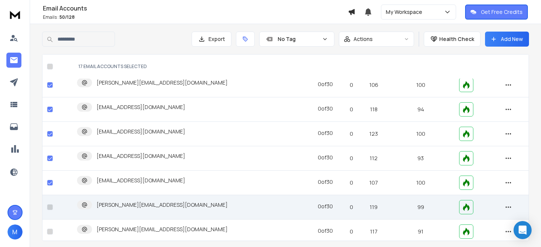
click at [51, 208] on button "button" at bounding box center [50, 207] width 6 height 6
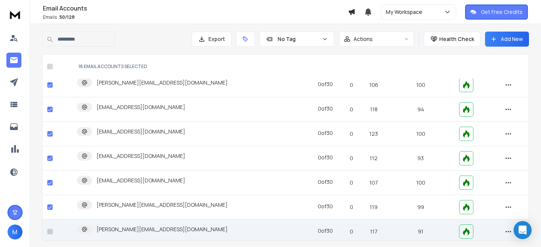
click at [51, 229] on button "button" at bounding box center [50, 231] width 6 height 6
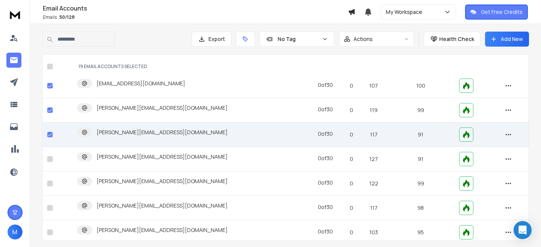
scroll to position [397, 0]
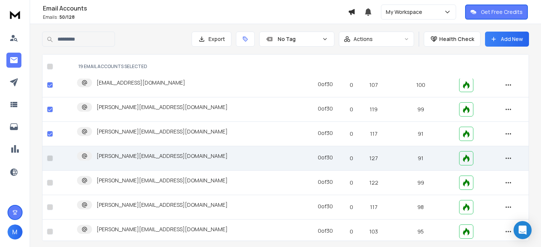
click at [50, 157] on button "button" at bounding box center [50, 158] width 6 height 6
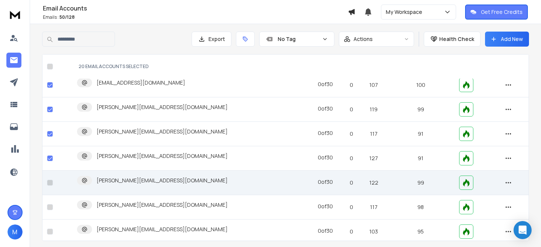
click at [50, 182] on button "button" at bounding box center [50, 183] width 6 height 6
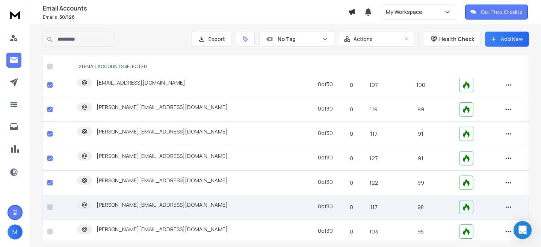
click at [49, 207] on button "button" at bounding box center [50, 207] width 6 height 6
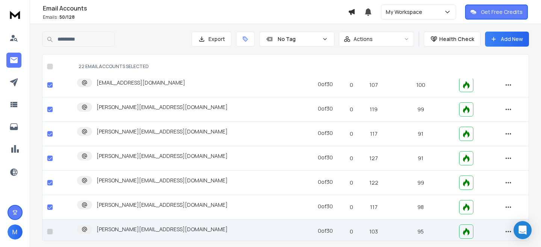
click at [50, 231] on button "button" at bounding box center [50, 231] width 6 height 6
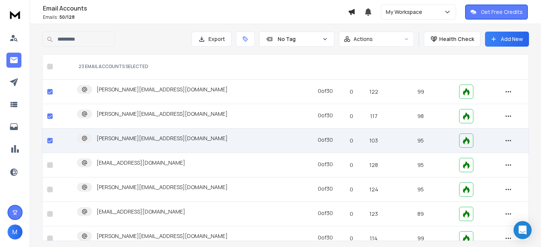
scroll to position [497, 0]
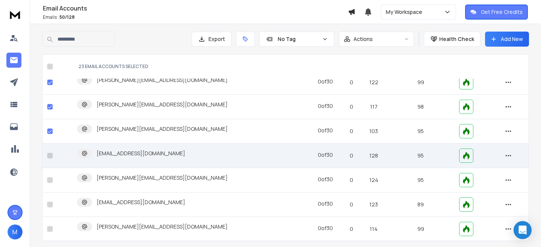
click at [51, 154] on button "button" at bounding box center [50, 155] width 6 height 6
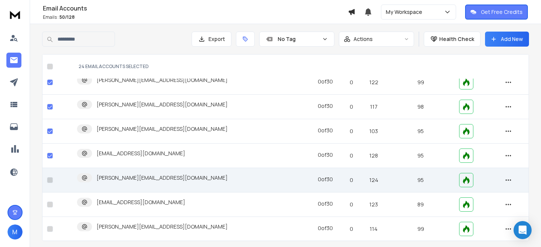
click at [50, 182] on button "button" at bounding box center [50, 180] width 6 height 6
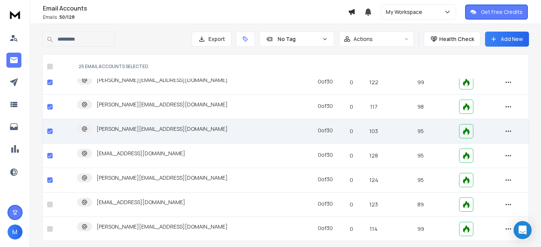
scroll to position [0, 0]
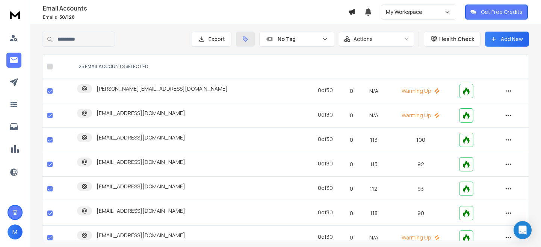
click at [246, 39] on icon at bounding box center [245, 39] width 4 height 4
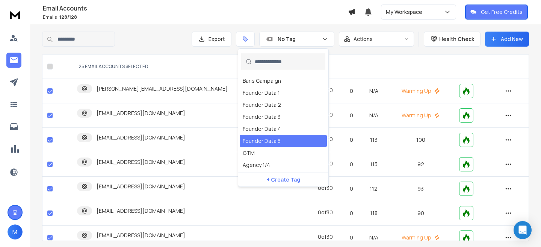
click at [271, 140] on span "Founder Data 5" at bounding box center [262, 141] width 38 height 8
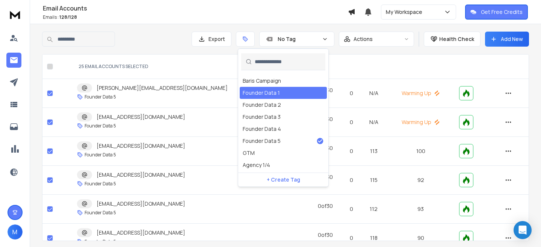
click at [161, 44] on div at bounding box center [114, 39] width 145 height 15
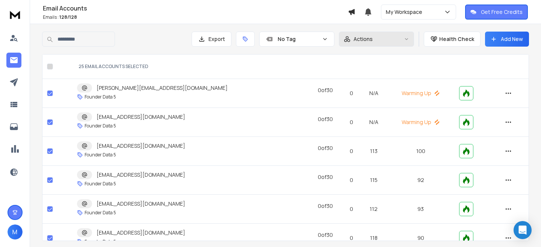
click at [364, 37] on p "Actions" at bounding box center [362, 39] width 19 height 8
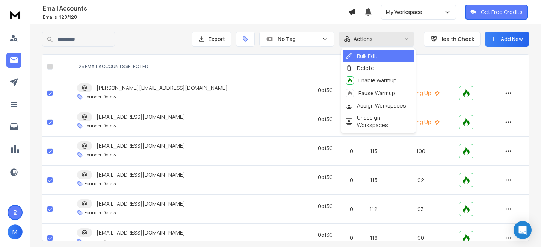
click at [362, 39] on p "Actions" at bounding box center [362, 39] width 19 height 8
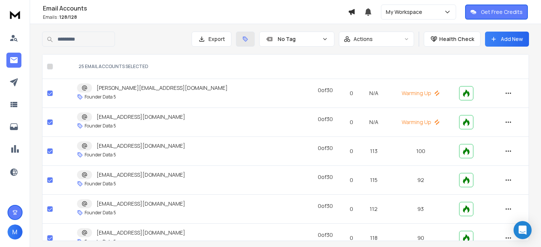
click at [247, 39] on icon at bounding box center [245, 39] width 4 height 4
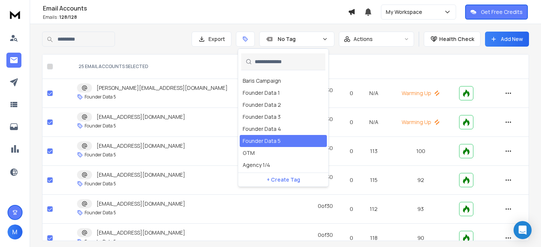
click at [279, 139] on div "Founder Data 5" at bounding box center [283, 141] width 81 height 8
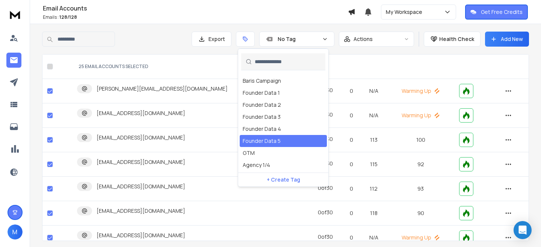
click at [262, 140] on span "Founder Data 5" at bounding box center [262, 141] width 38 height 8
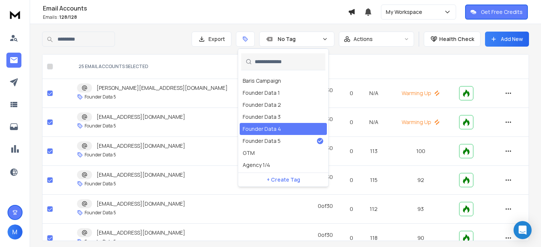
click at [168, 39] on div at bounding box center [114, 39] width 145 height 15
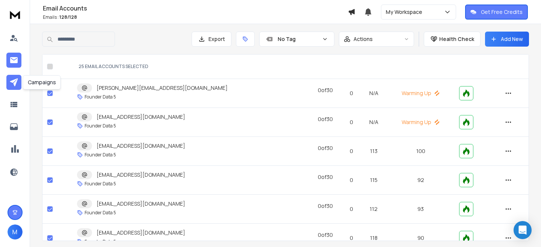
click at [16, 81] on icon at bounding box center [14, 82] width 8 height 8
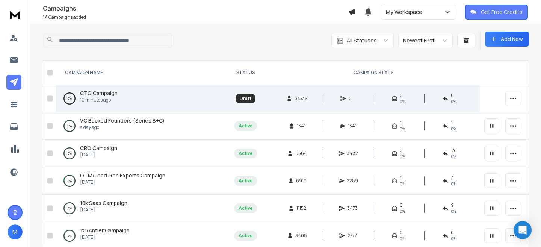
click at [118, 96] on div "0 % CTO Campaign 10 minutes ago" at bounding box center [139, 98] width 153 height 18
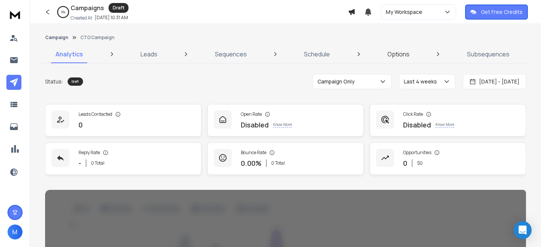
click at [351, 53] on div "Analytics Leads Sequences Schedule Options Subsequences" at bounding box center [282, 54] width 481 height 18
click at [401, 52] on p "Options" at bounding box center [398, 54] width 22 height 9
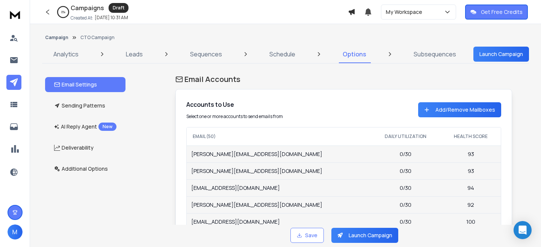
click at [444, 110] on button "Add/Remove Mailboxes" at bounding box center [459, 109] width 83 height 15
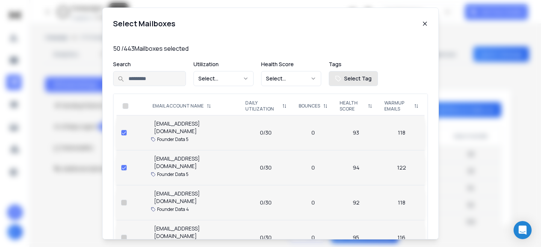
click at [340, 80] on button "Select Tag" at bounding box center [353, 78] width 49 height 15
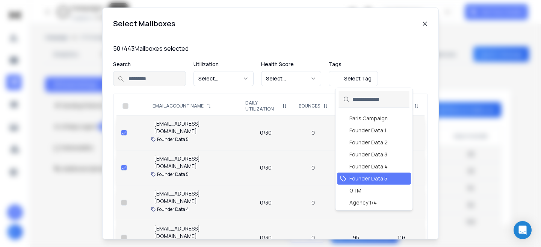
click at [358, 175] on span "Founder Data 5" at bounding box center [368, 179] width 38 height 8
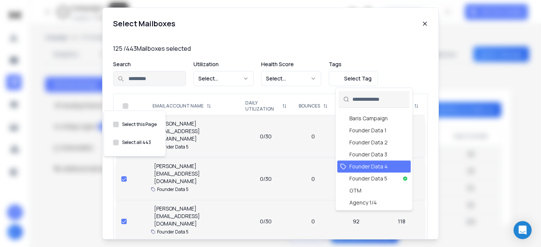
click at [116, 125] on button "Select this Page" at bounding box center [116, 124] width 6 height 6
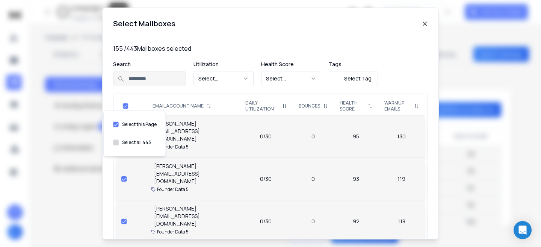
click at [125, 106] on button "Select this Page" at bounding box center [125, 106] width 6 height 6
click at [283, 44] on p "0 / 443 Mailboxes selected" at bounding box center [270, 48] width 315 height 9
click at [356, 89] on div "0 / 443 Mailboxes selected Search Utilization Select... Health Score Select... …" at bounding box center [270, 155] width 315 height 222
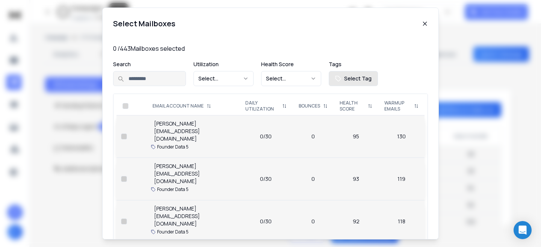
click at [356, 84] on button "Select Tag" at bounding box center [353, 78] width 49 height 15
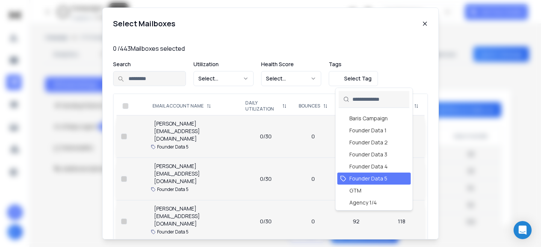
click at [362, 177] on span "Founder Data 5" at bounding box center [368, 179] width 38 height 8
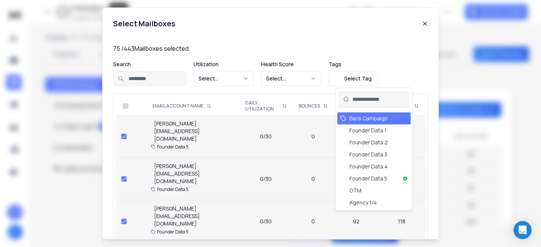
click at [329, 42] on div "Select Mailboxes" at bounding box center [270, 31] width 315 height 26
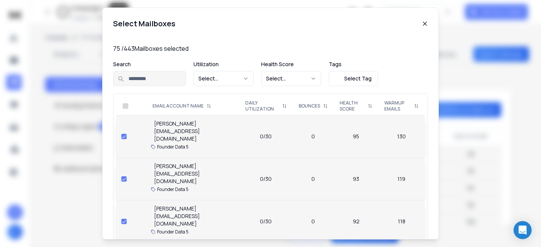
scroll to position [38, 0]
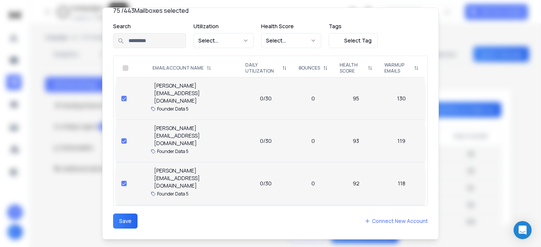
click at [128, 219] on button "Save" at bounding box center [125, 220] width 24 height 15
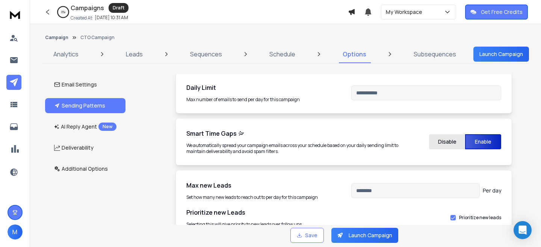
scroll to position [361, 0]
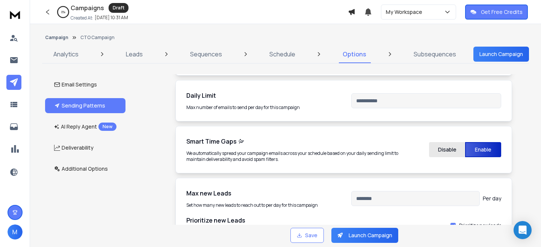
click at [374, 98] on input "****" at bounding box center [426, 100] width 150 height 15
type input "****"
click at [371, 195] on input "****" at bounding box center [415, 198] width 128 height 15
type input "****"
click at [333, 187] on div "Max new Leads Set how many new leads to reach out to per day for this campaign …" at bounding box center [343, 235] width 336 height 115
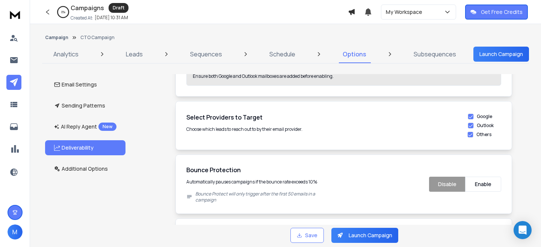
scroll to position [1140, 0]
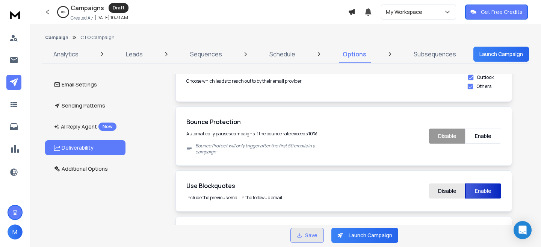
click at [305, 233] on button "Save" at bounding box center [306, 235] width 33 height 15
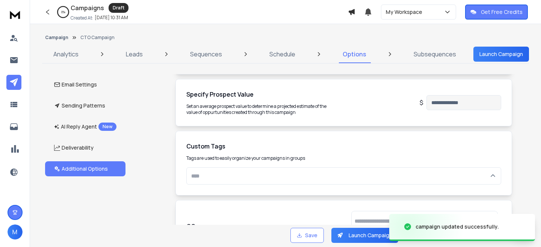
scroll to position [1520, 0]
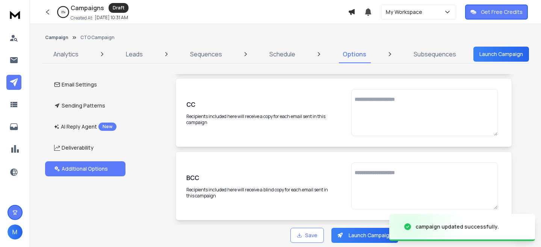
click at [349, 236] on button "Launch Campaign" at bounding box center [364, 235] width 67 height 15
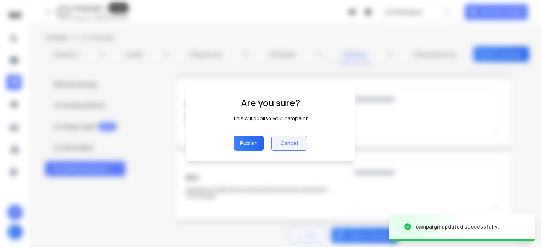
click at [252, 143] on button "Publish" at bounding box center [249, 143] width 30 height 15
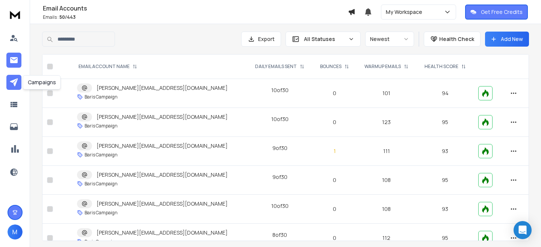
click at [17, 80] on icon at bounding box center [14, 82] width 8 height 8
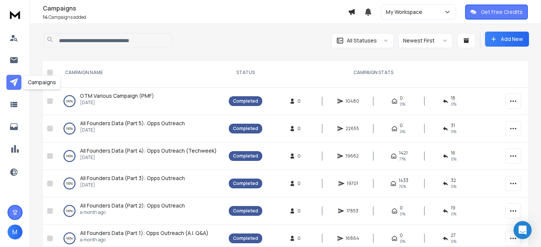
scroll to position [228, 0]
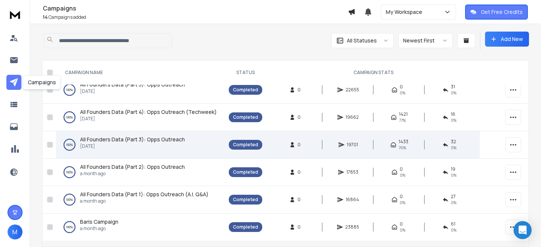
click at [147, 142] on span "All Founders Data (Part 3): Opps Outreach" at bounding box center [132, 139] width 105 height 7
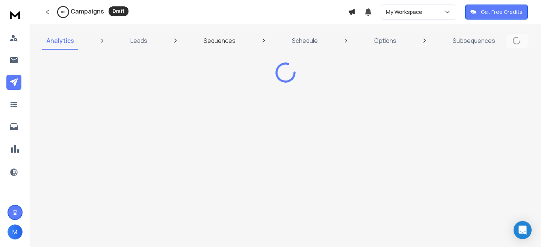
click at [207, 44] on p "Sequences" at bounding box center [220, 40] width 32 height 9
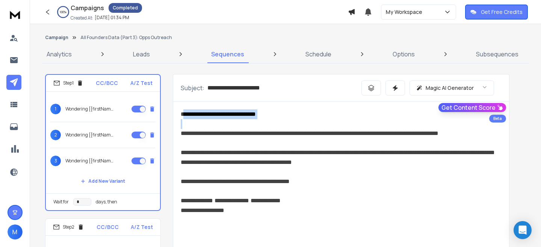
drag, startPoint x: 182, startPoint y: 114, endPoint x: 195, endPoint y: 121, distance: 15.0
click at [196, 122] on div "**********" at bounding box center [341, 175] width 336 height 146
click at [195, 121] on div at bounding box center [341, 124] width 321 height 10
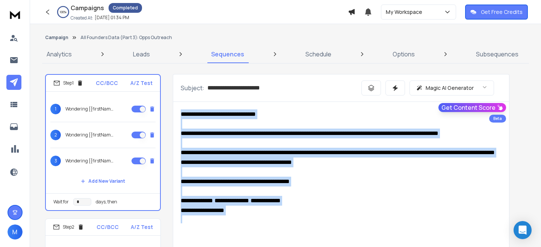
drag, startPoint x: 179, startPoint y: 114, endPoint x: 294, endPoint y: 216, distance: 154.1
click at [294, 216] on div "**********" at bounding box center [341, 175] width 336 height 146
copy div "**********"
click at [92, 137] on p "Wondering {{firstName}}" at bounding box center [89, 135] width 48 height 6
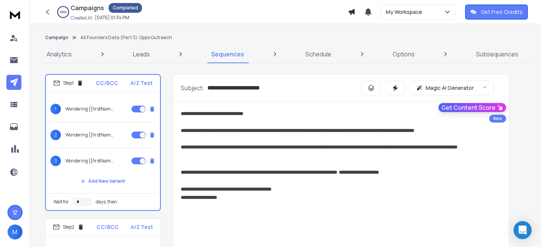
click at [317, 174] on div "**********" at bounding box center [341, 172] width 321 height 8
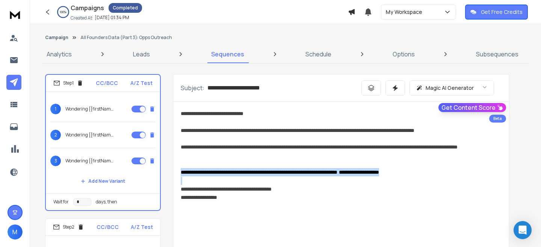
click at [317, 174] on div "**********" at bounding box center [341, 172] width 321 height 8
copy div "**********"
click at [94, 134] on p "Wondering {{firstName}}" at bounding box center [89, 135] width 48 height 6
click at [96, 161] on p "Wondering {{firstName}}" at bounding box center [89, 161] width 48 height 6
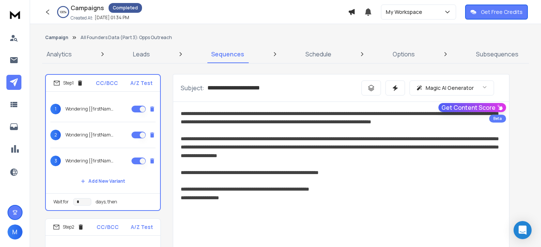
click at [247, 129] on div at bounding box center [341, 130] width 321 height 8
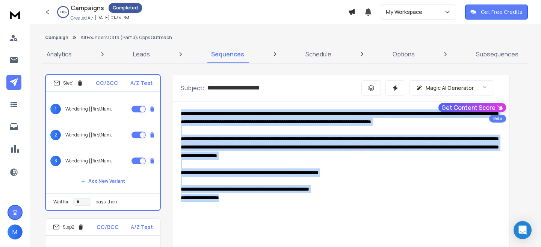
copy div "**********"
click at [296, 161] on div "**********" at bounding box center [341, 163] width 321 height 59
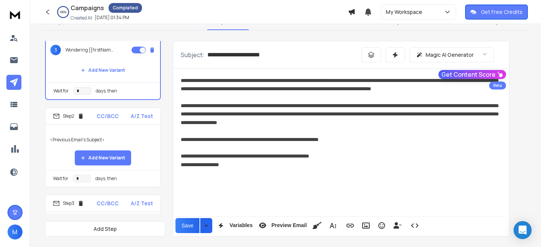
scroll to position [95, 0]
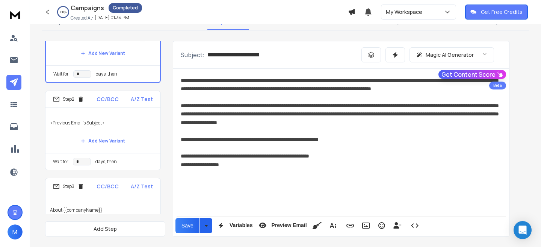
click at [128, 125] on p "<Previous Email's Subject>" at bounding box center [103, 122] width 106 height 21
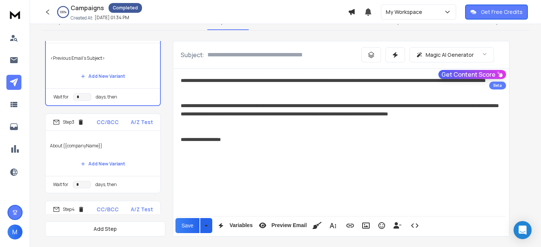
scroll to position [176, 0]
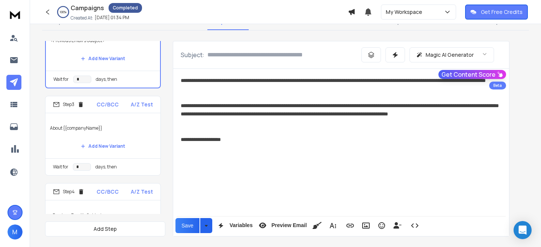
click at [133, 139] on div "Add New Variant" at bounding box center [103, 146] width 106 height 15
type input "**********"
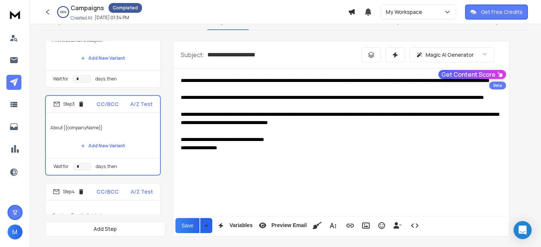
click at [361, 93] on div at bounding box center [341, 88] width 321 height 8
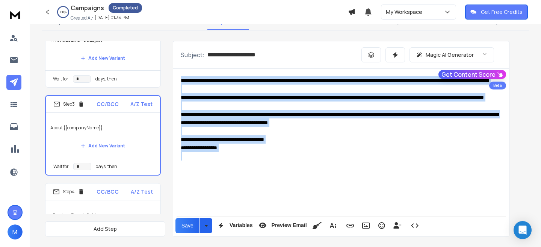
copy div "**********"
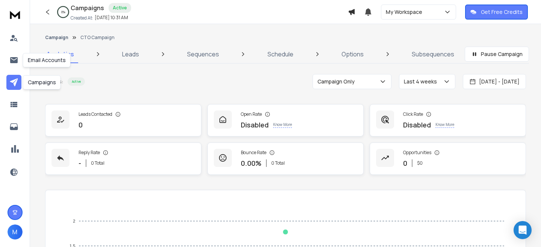
click at [15, 83] on icon at bounding box center [14, 82] width 8 height 8
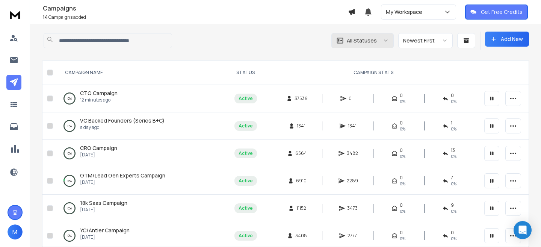
click at [378, 44] on div "All Statuses" at bounding box center [362, 41] width 53 height 8
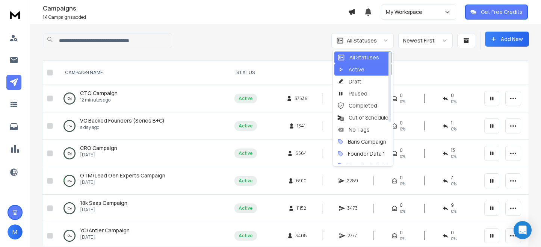
click at [358, 70] on div "Active" at bounding box center [350, 70] width 27 height 8
